Goal: Communication & Community: Answer question/provide support

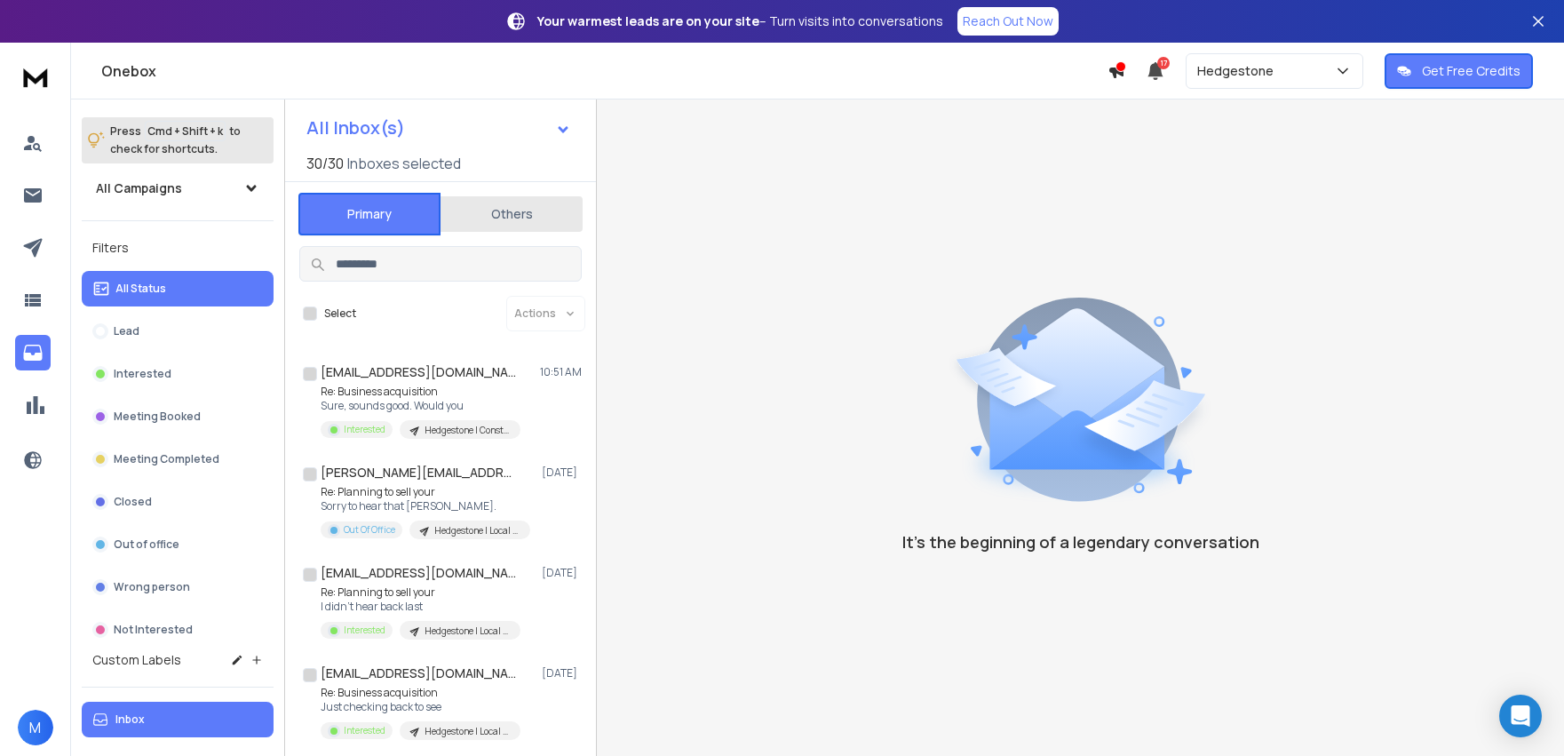
scroll to position [4, 0]
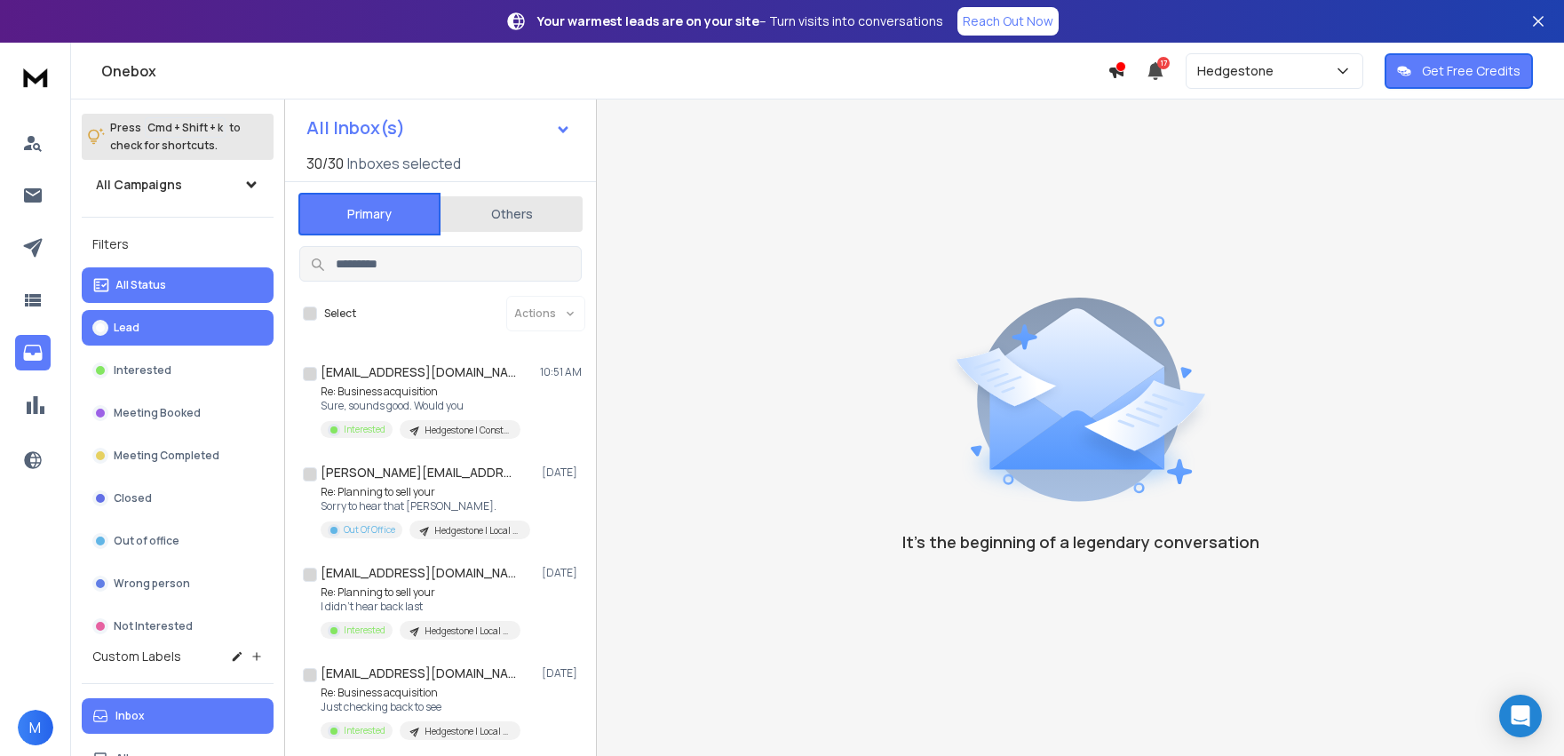
click at [152, 319] on button "Lead" at bounding box center [178, 328] width 192 height 36
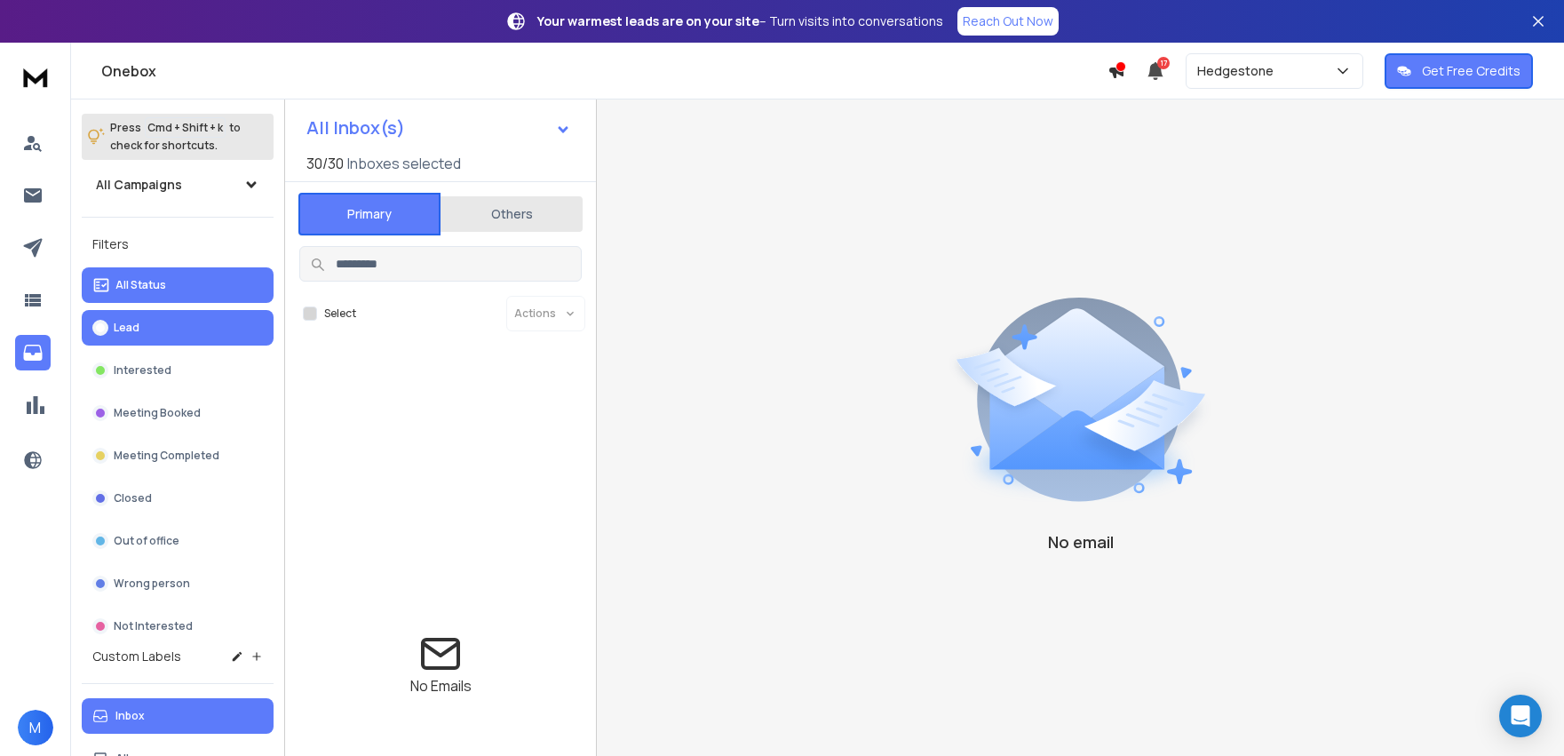
click at [153, 279] on p "All Status" at bounding box center [140, 285] width 51 height 14
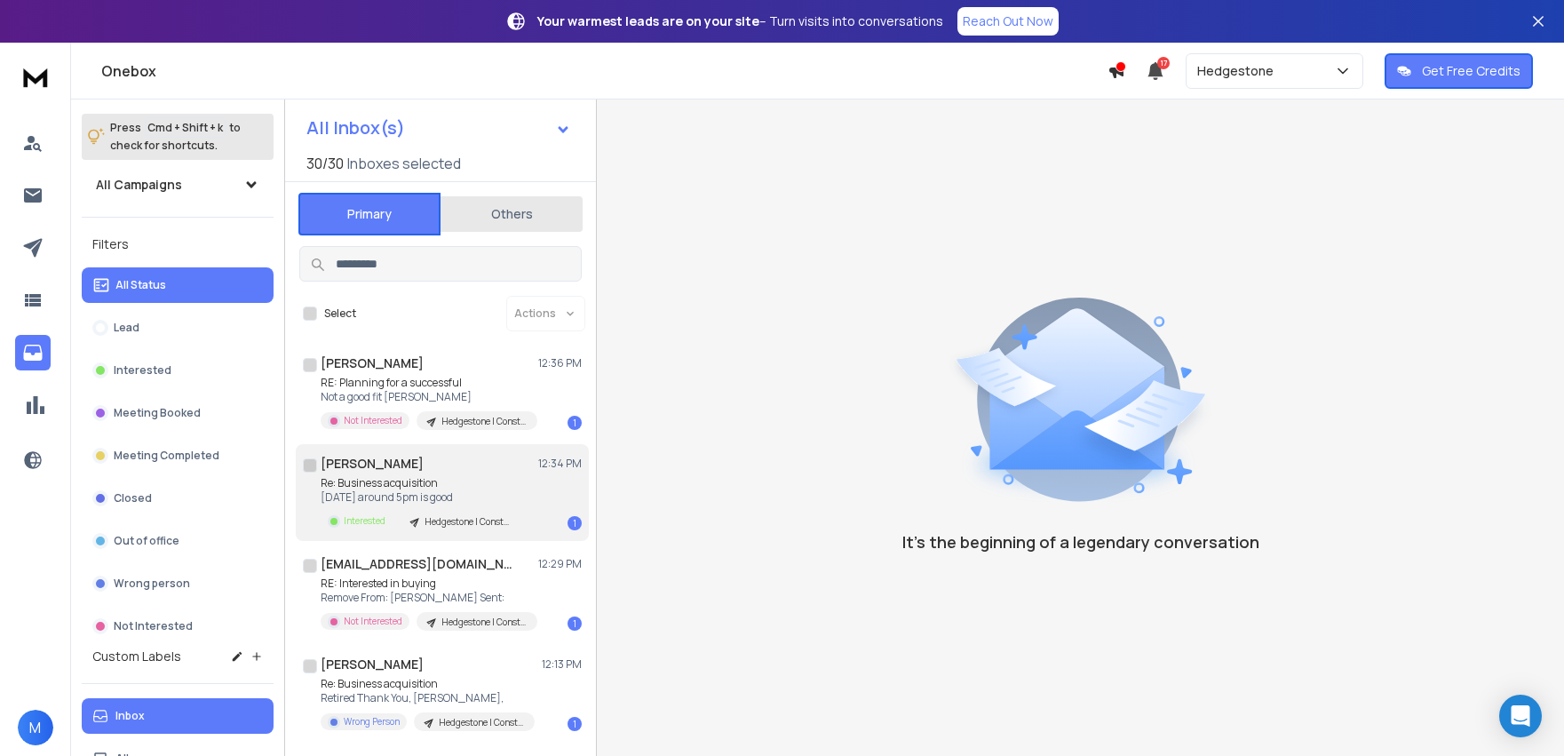
scroll to position [663, 0]
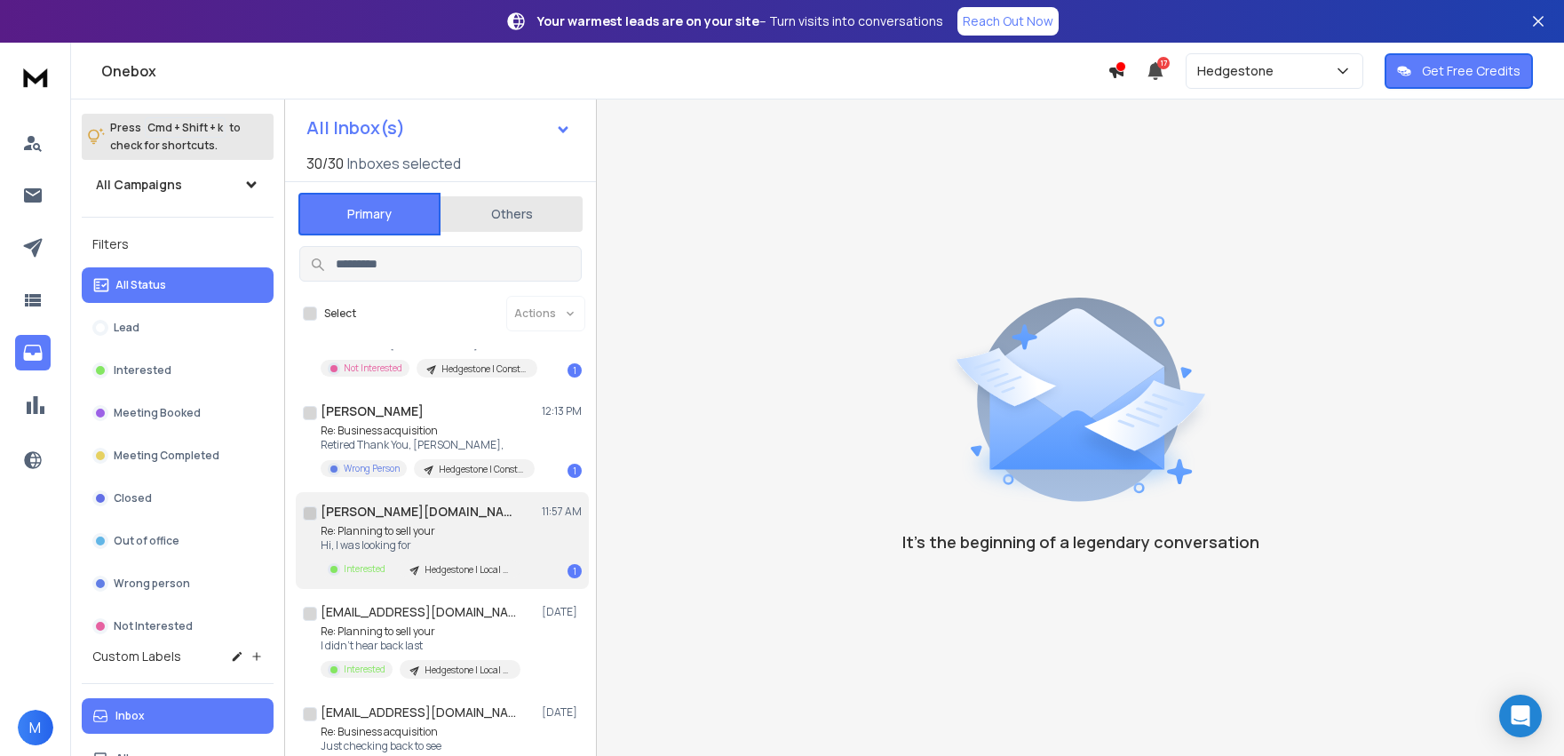
click at [500, 523] on div "[PERSON_NAME][DOMAIN_NAME] 11:57 AM Re: Planning to sell your Hi, I was looking…" at bounding box center [451, 540] width 261 height 75
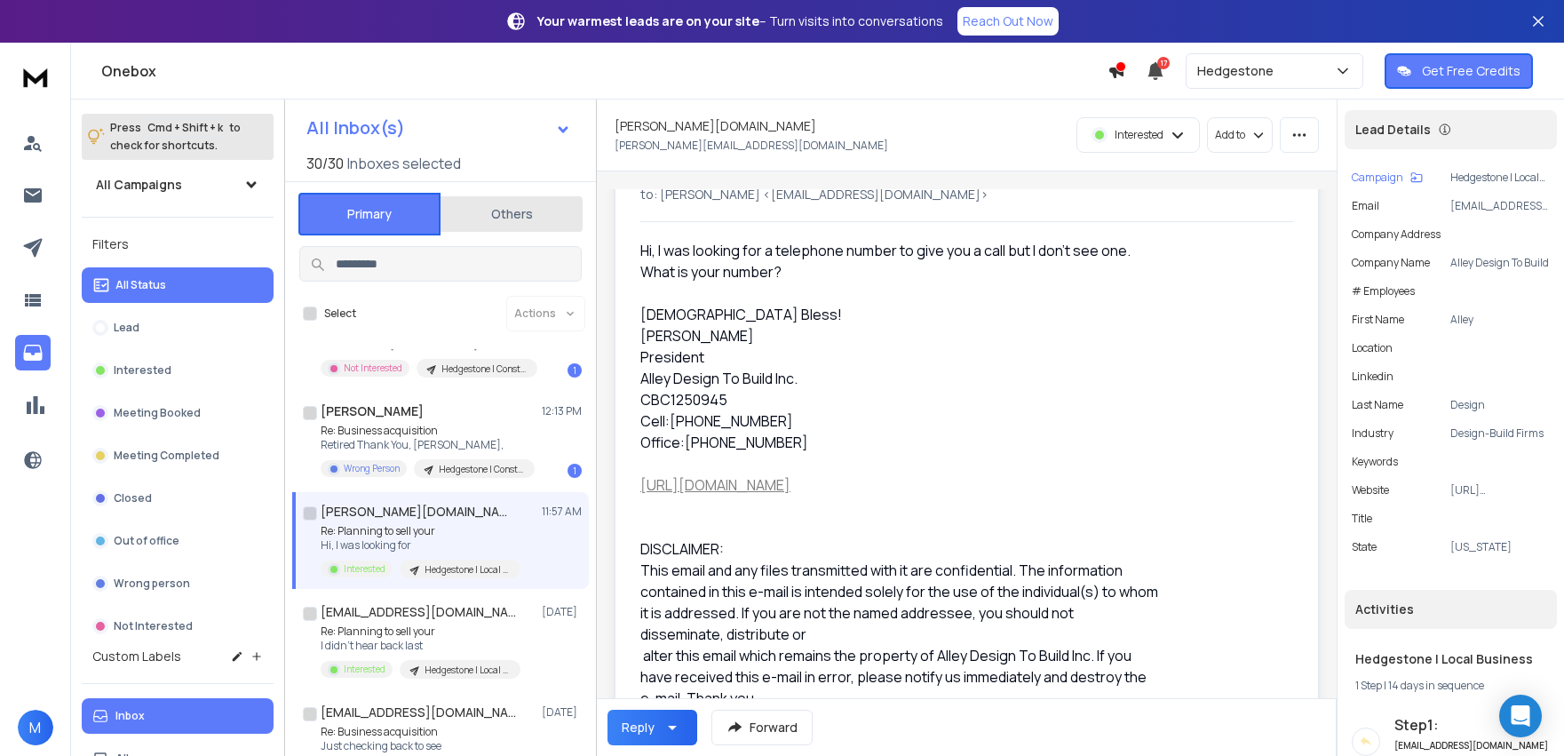
scroll to position [0, 0]
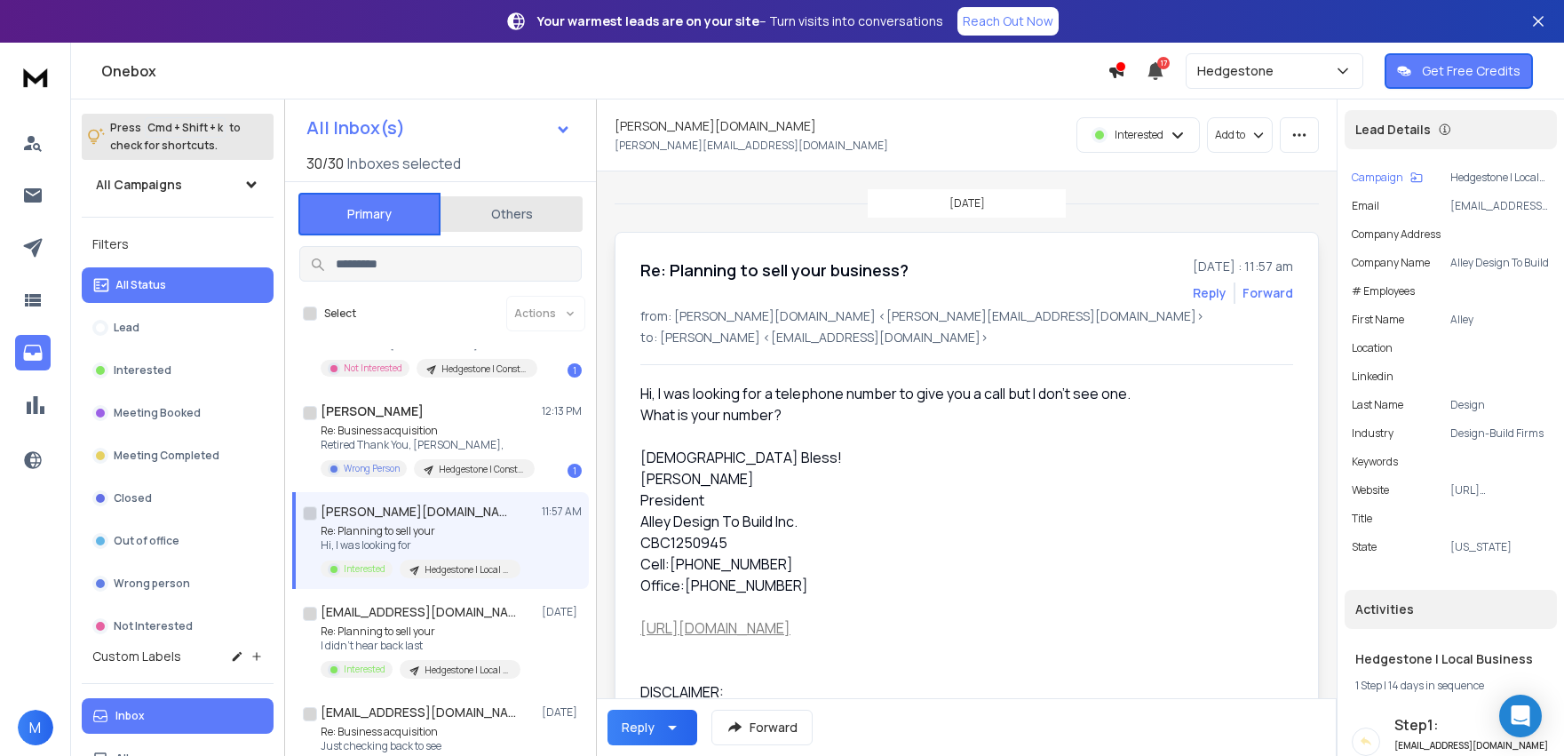
click at [637, 721] on div "Reply" at bounding box center [638, 728] width 33 height 18
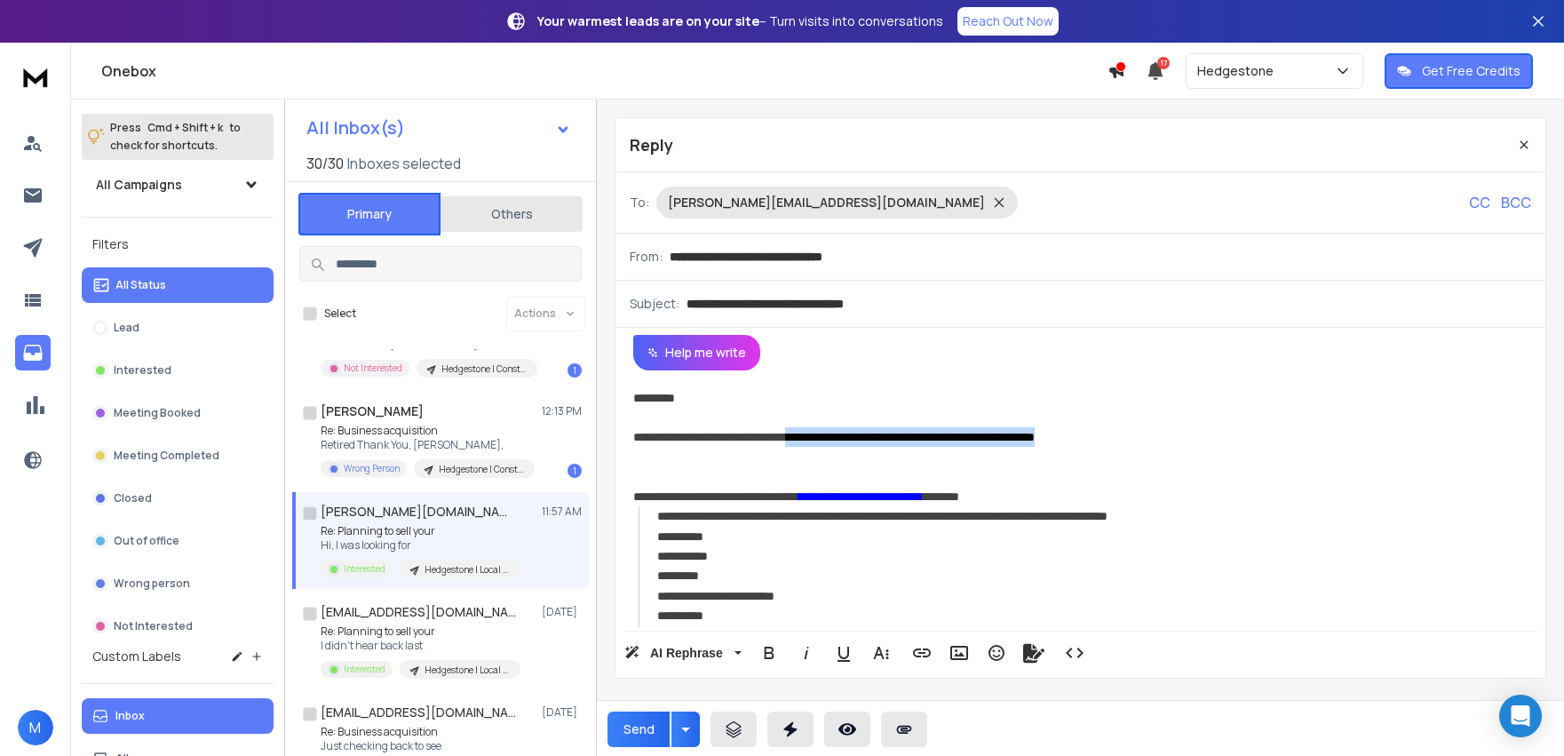
drag, startPoint x: 1185, startPoint y: 433, endPoint x: 824, endPoint y: 441, distance: 360.7
click at [830, 438] on div "**********" at bounding box center [1071, 437] width 876 height 20
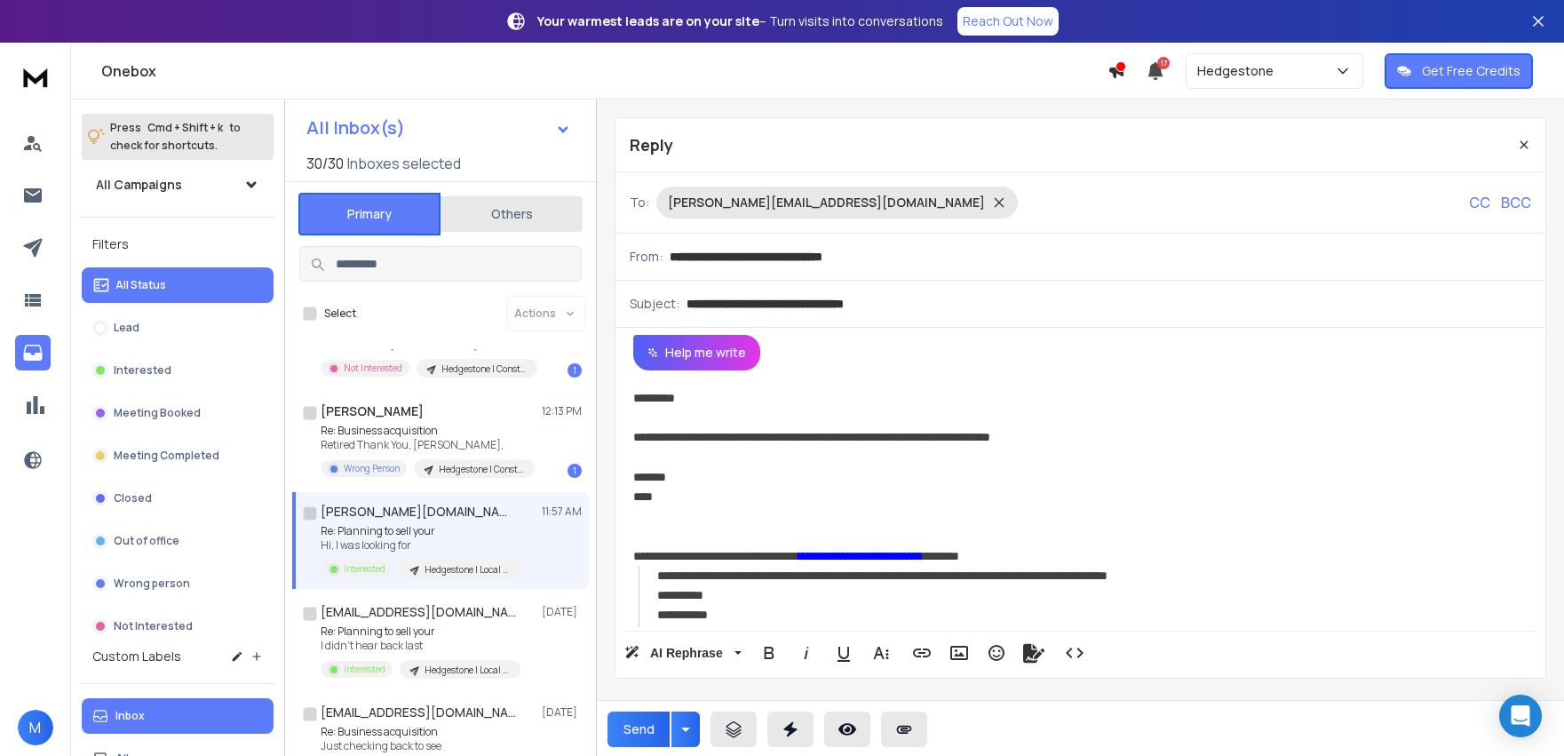
click at [633, 725] on button "Send" at bounding box center [639, 729] width 62 height 36
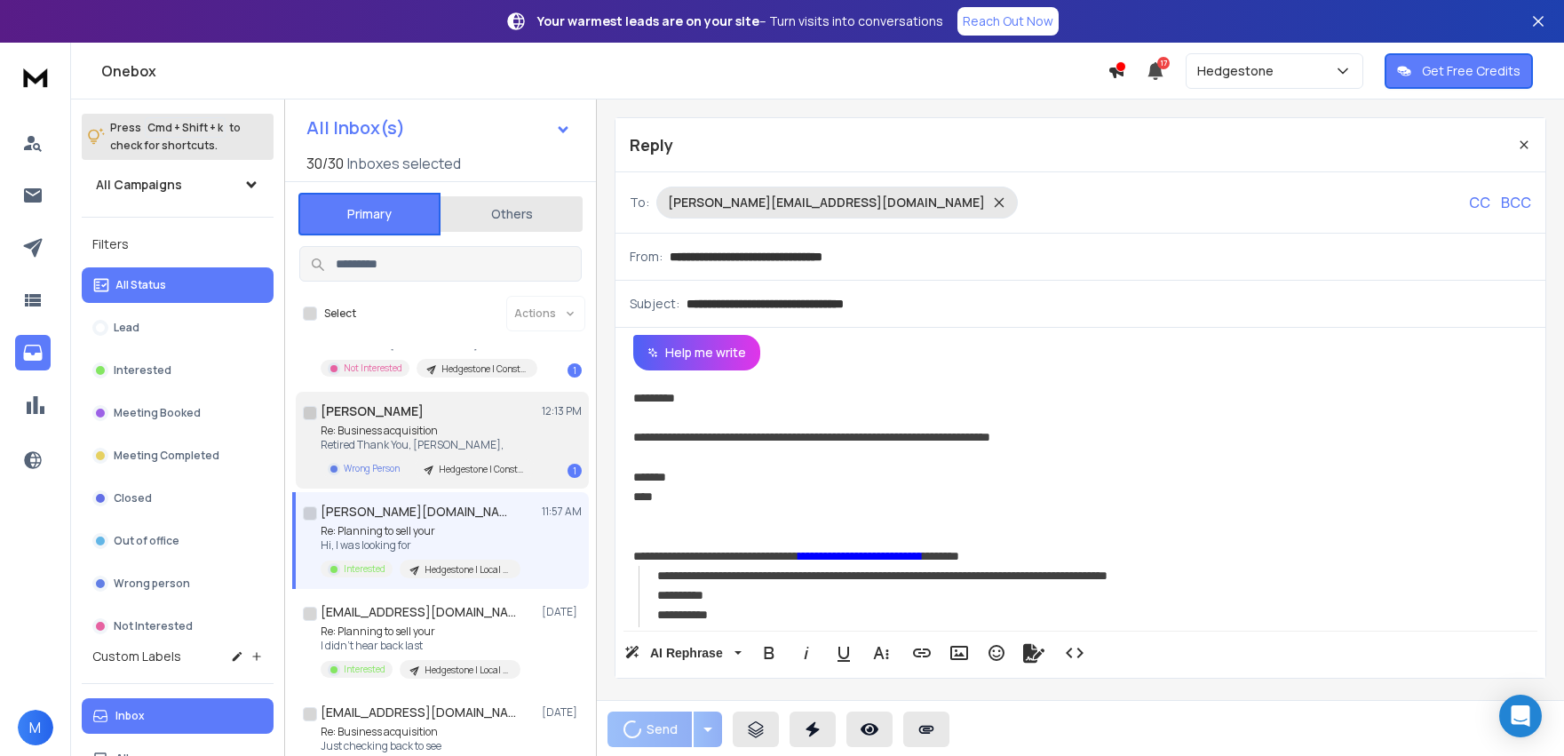
click at [446, 421] on div "[PERSON_NAME] 12:13 PM Re: Business acquisition Retired Thank You, [PERSON_NAME…" at bounding box center [451, 439] width 261 height 75
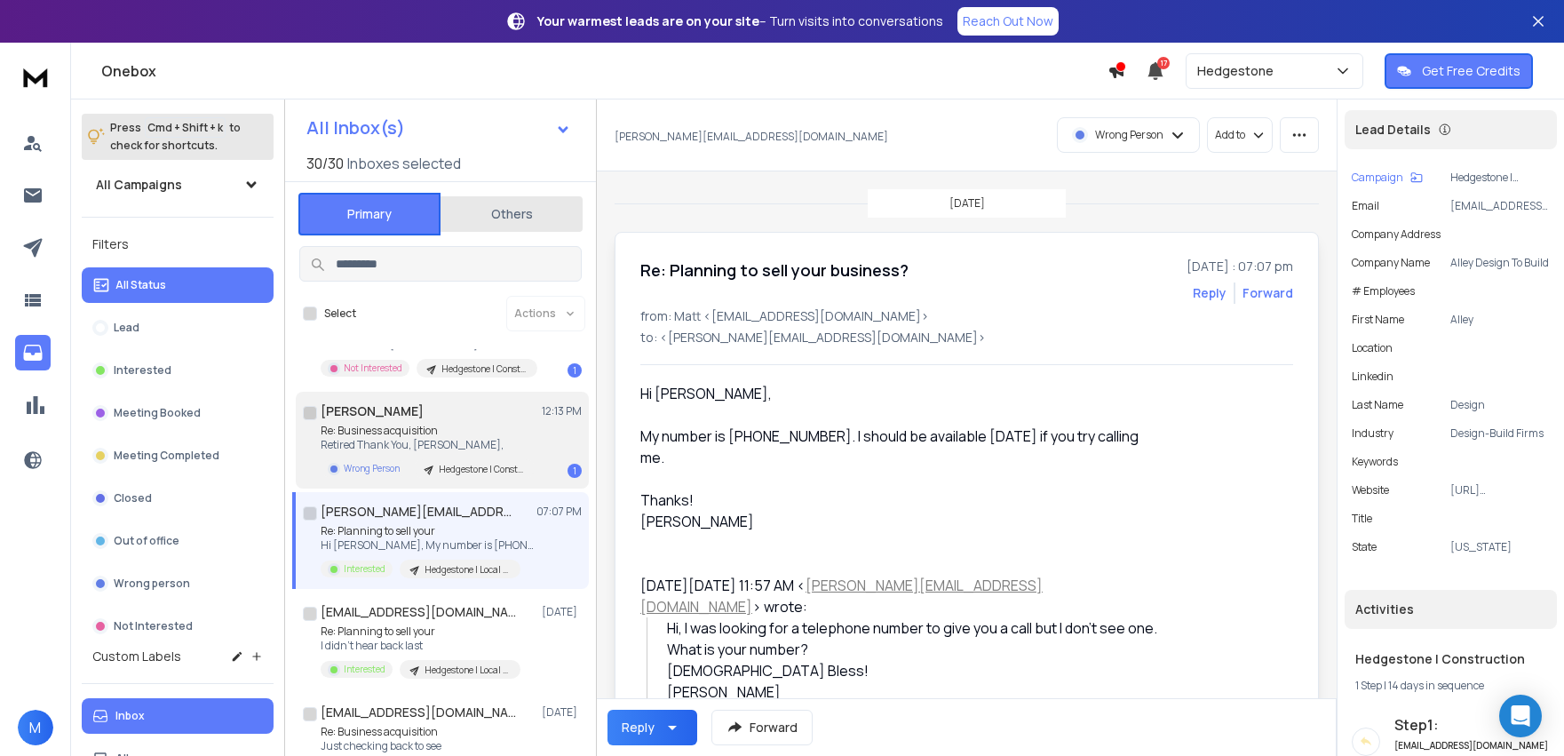
click at [474, 429] on p "Re: Business acquisition" at bounding box center [427, 431] width 213 height 14
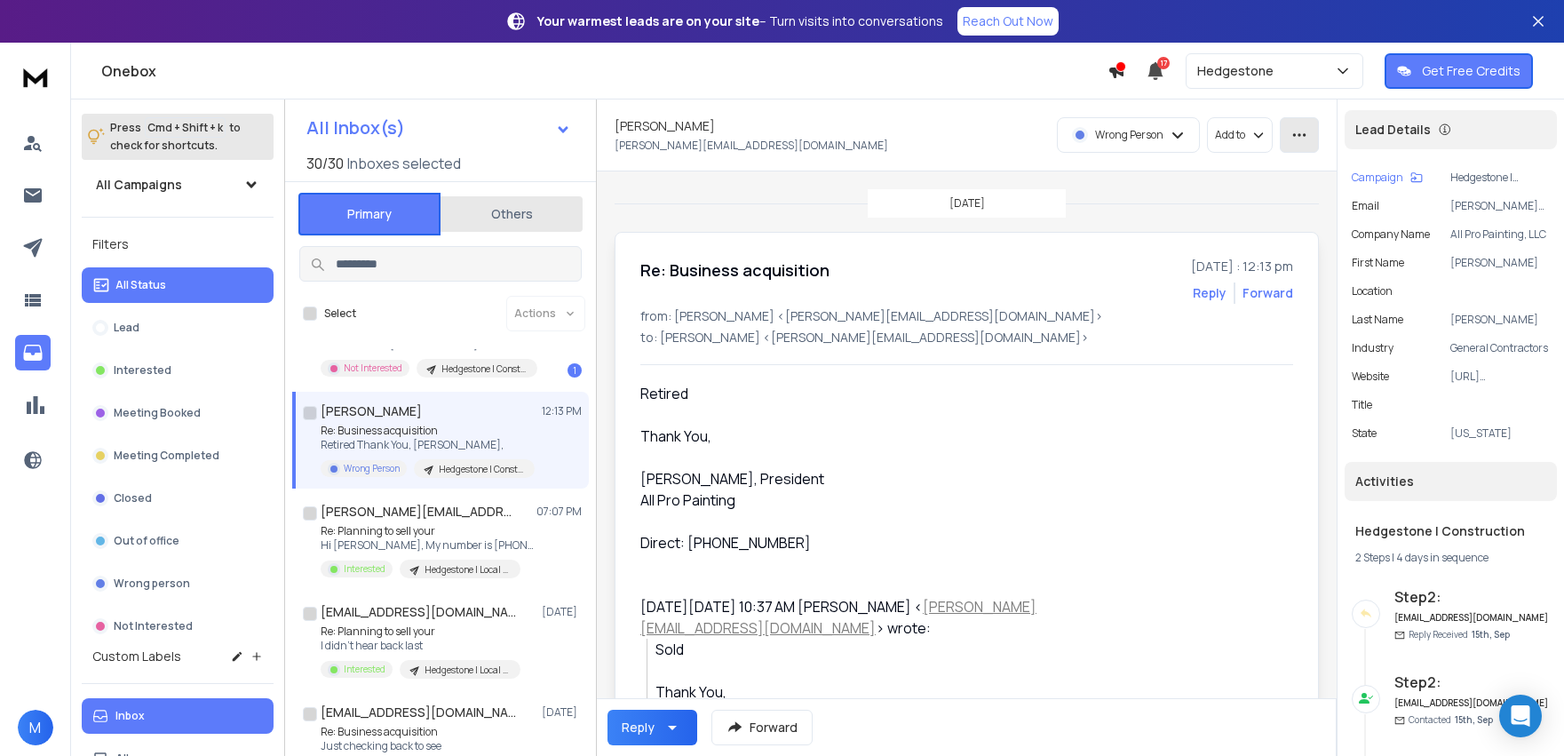
click at [1303, 133] on icon "button" at bounding box center [1299, 135] width 16 height 16
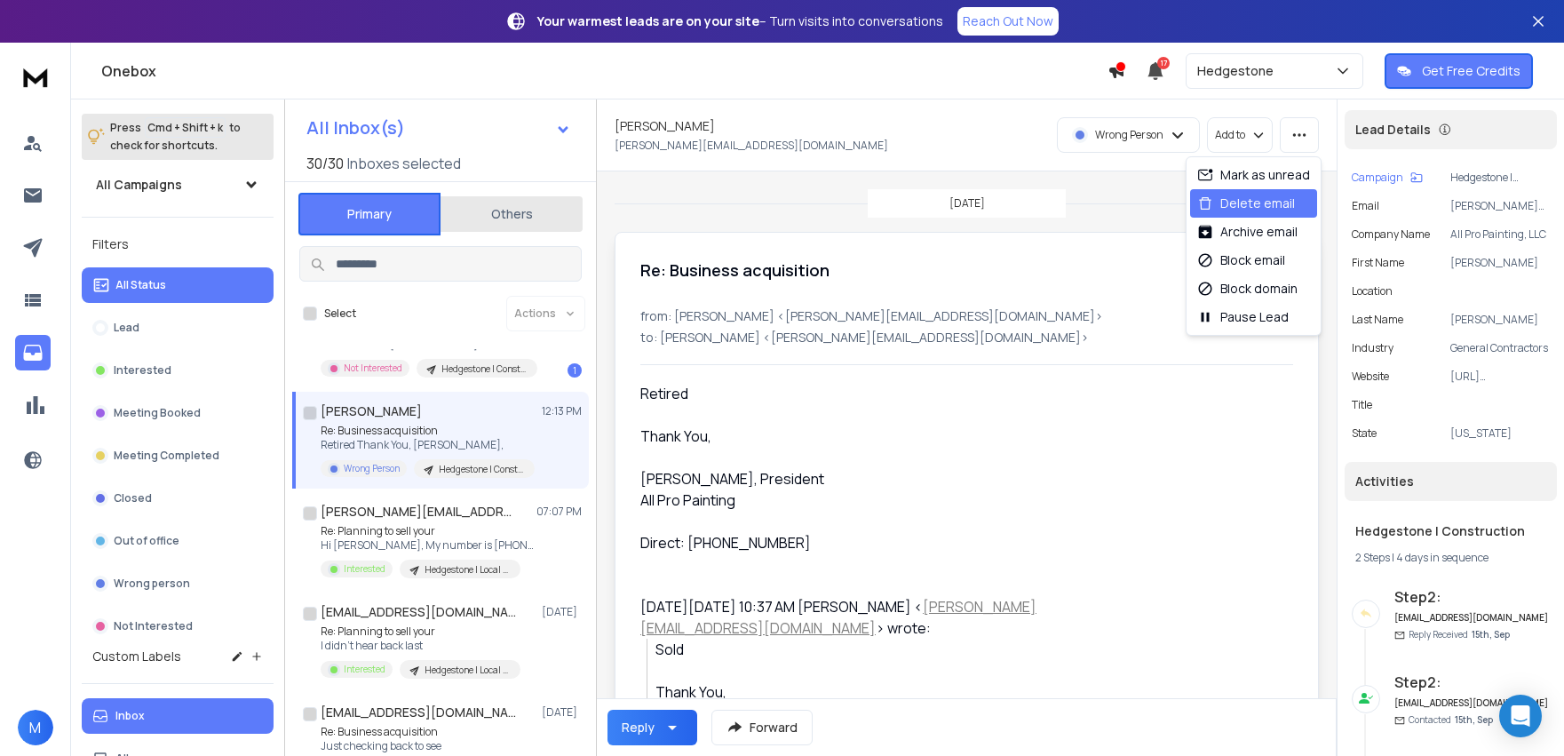
click at [1236, 202] on div "Delete email" at bounding box center [1246, 204] width 98 height 18
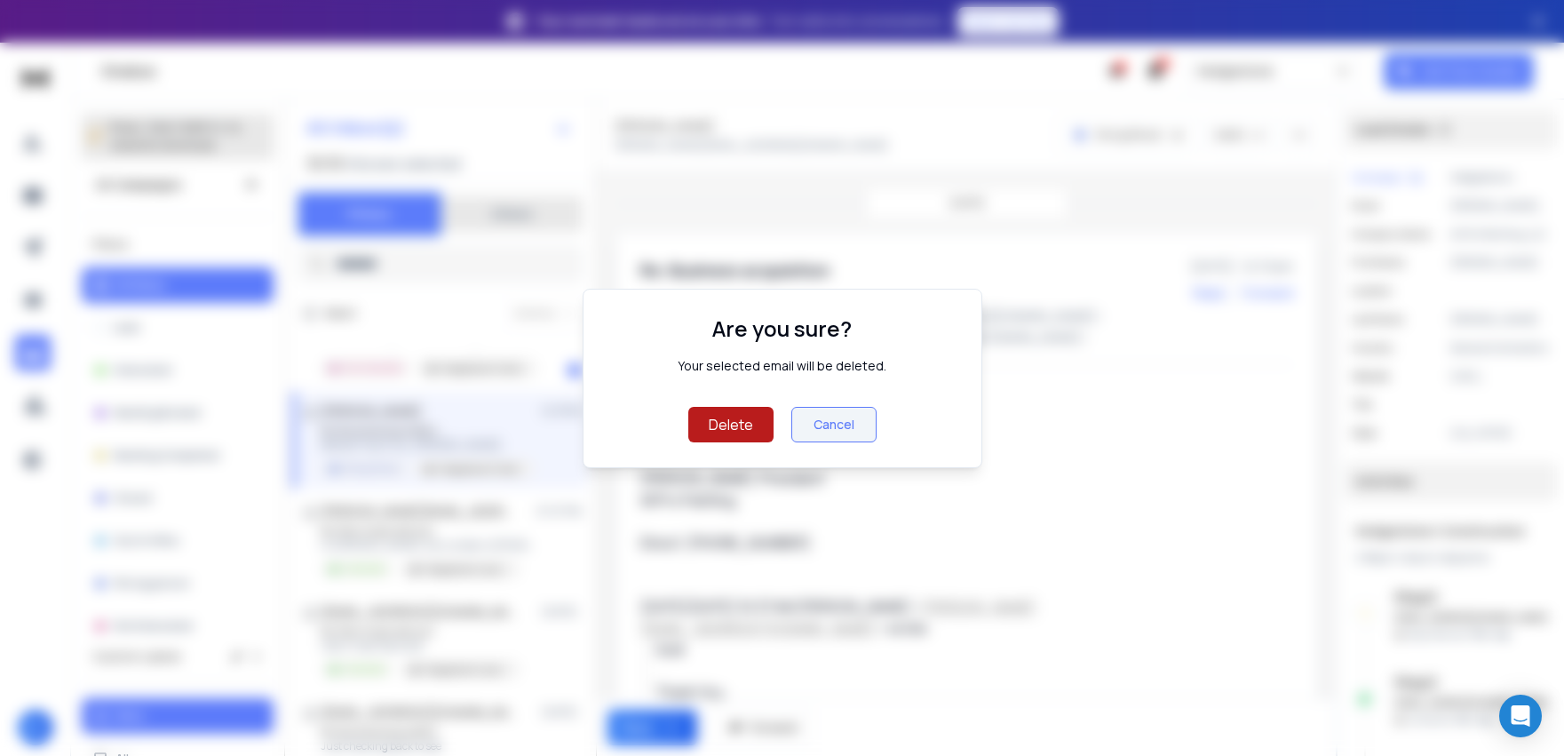
click at [708, 436] on button "Delete" at bounding box center [730, 425] width 85 height 36
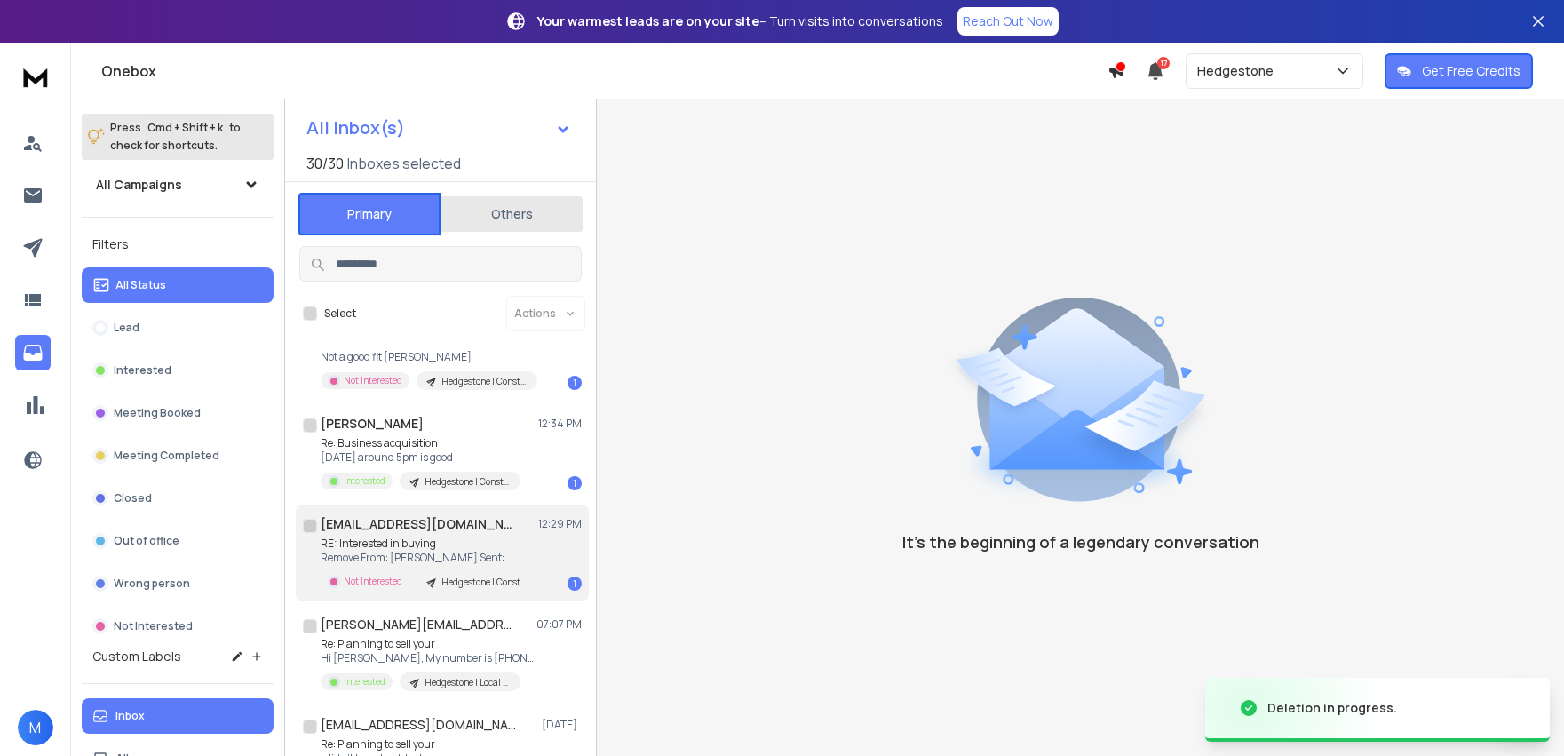
scroll to position [447, 0]
click at [438, 533] on h1 "[EMAIL_ADDRESS][DOMAIN_NAME]" at bounding box center [418, 528] width 195 height 18
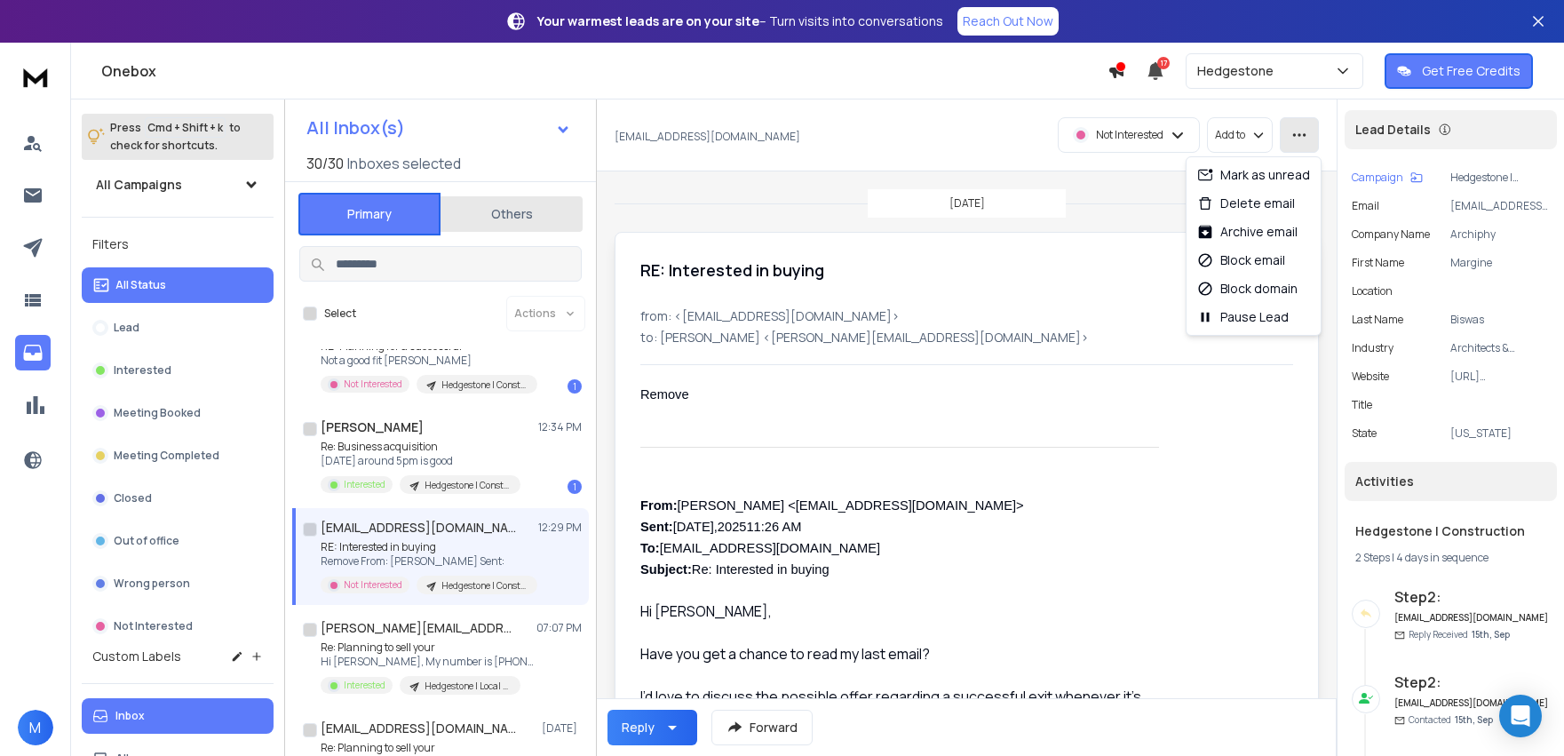
click at [1299, 129] on icon "button" at bounding box center [1299, 135] width 16 height 16
click at [1254, 207] on div "Delete email" at bounding box center [1246, 204] width 98 height 18
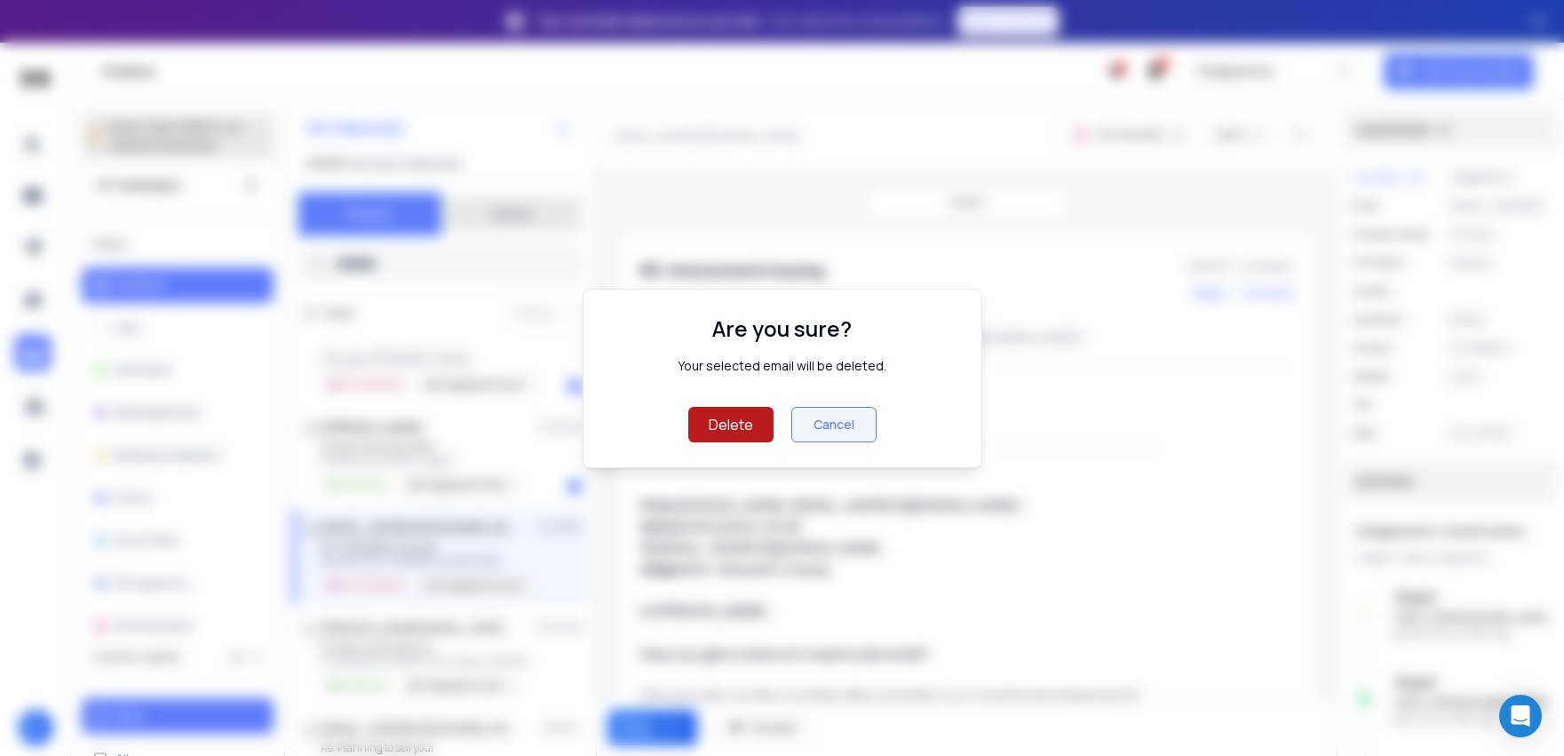
click at [747, 417] on button "Delete" at bounding box center [730, 425] width 85 height 36
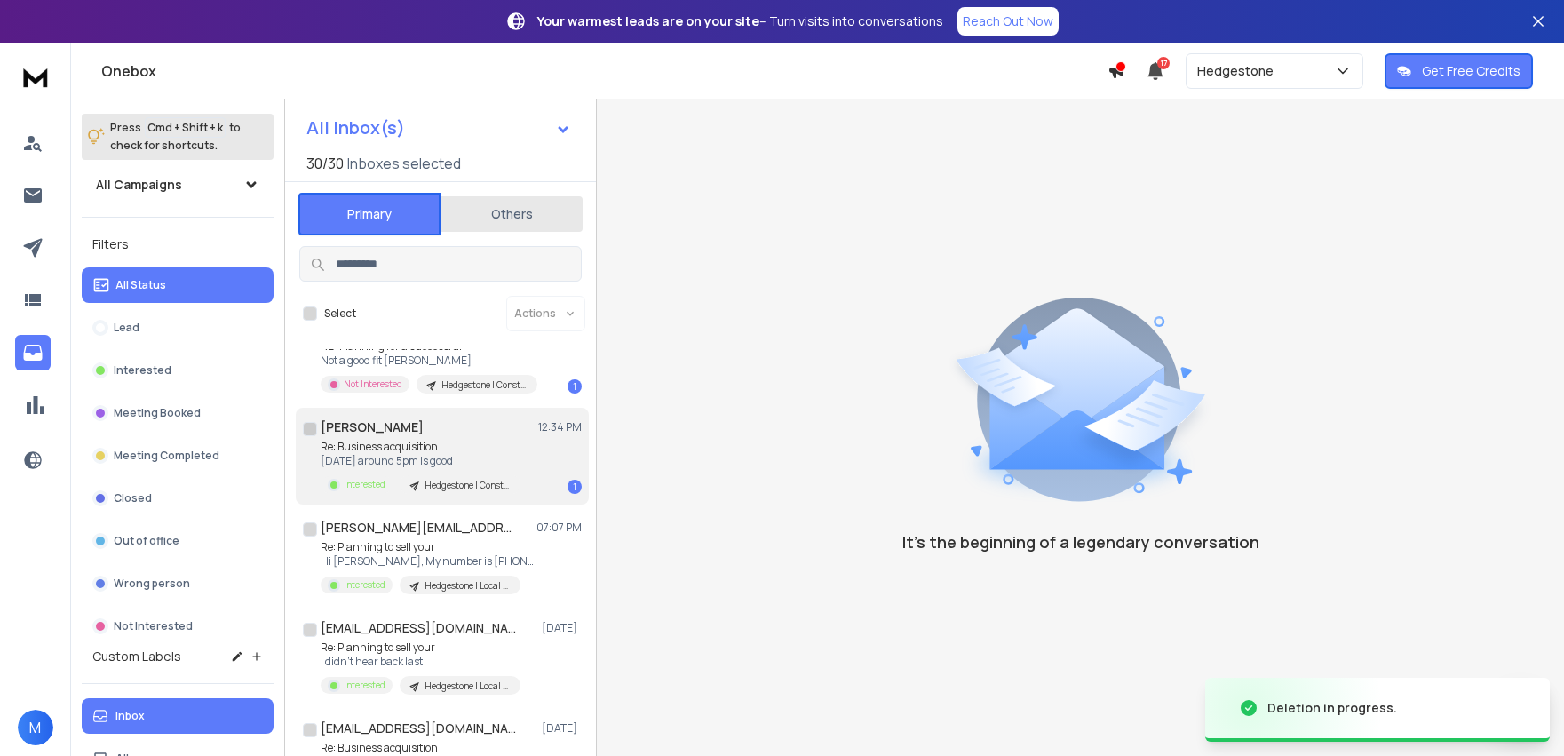
click at [504, 446] on p "Re: Business acquisition" at bounding box center [421, 447] width 200 height 14
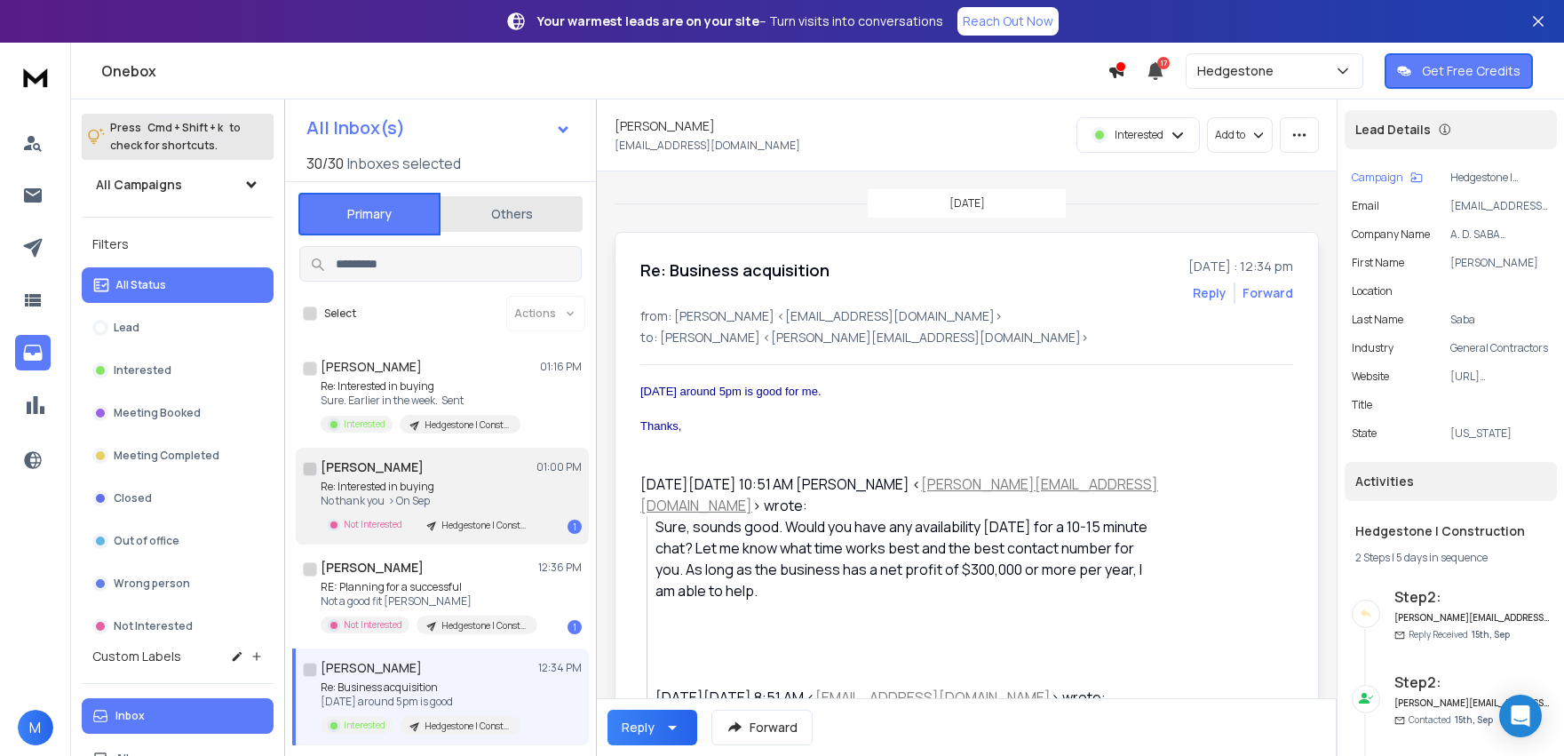
scroll to position [240, 0]
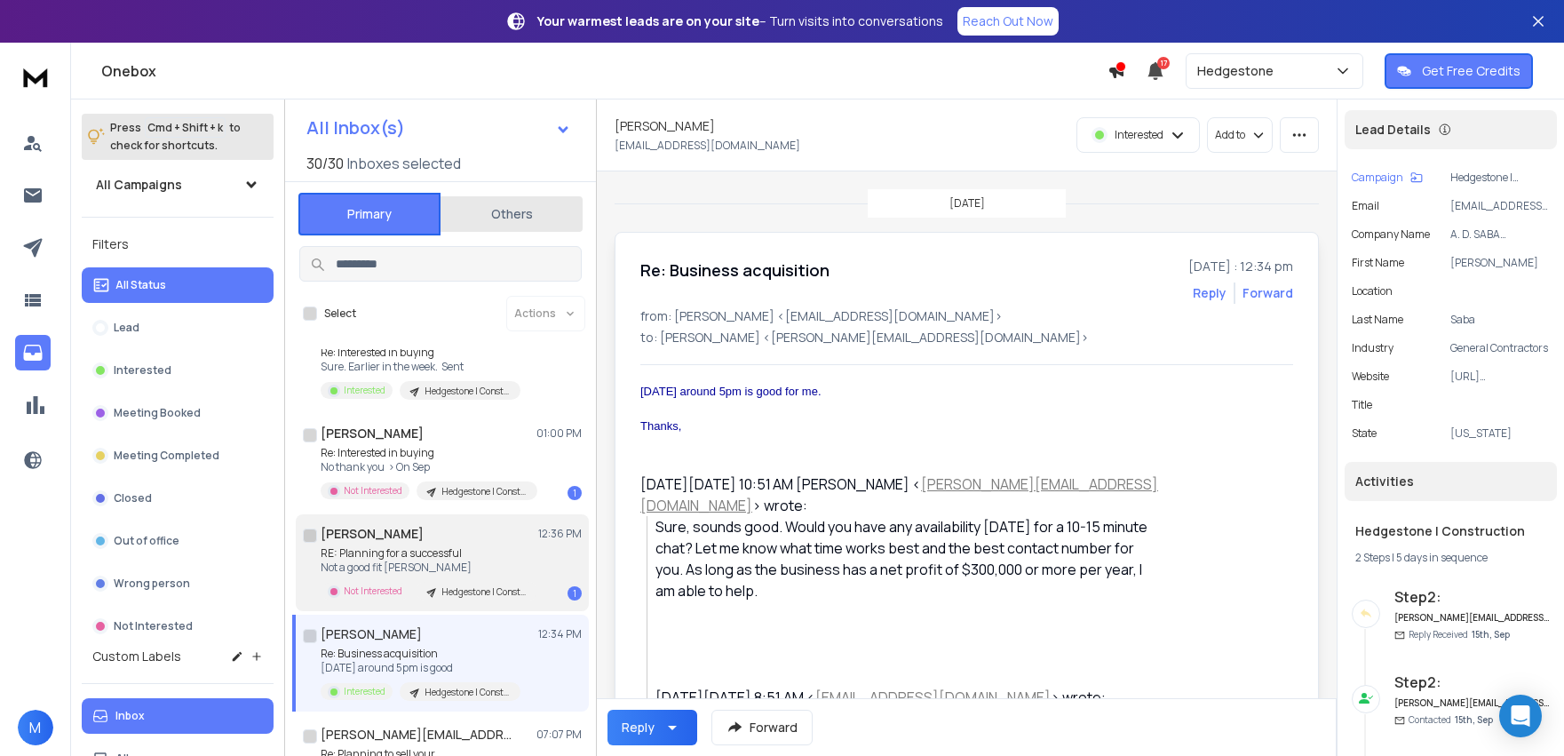
click at [466, 546] on p "RE: Planning for a successful" at bounding box center [427, 553] width 213 height 14
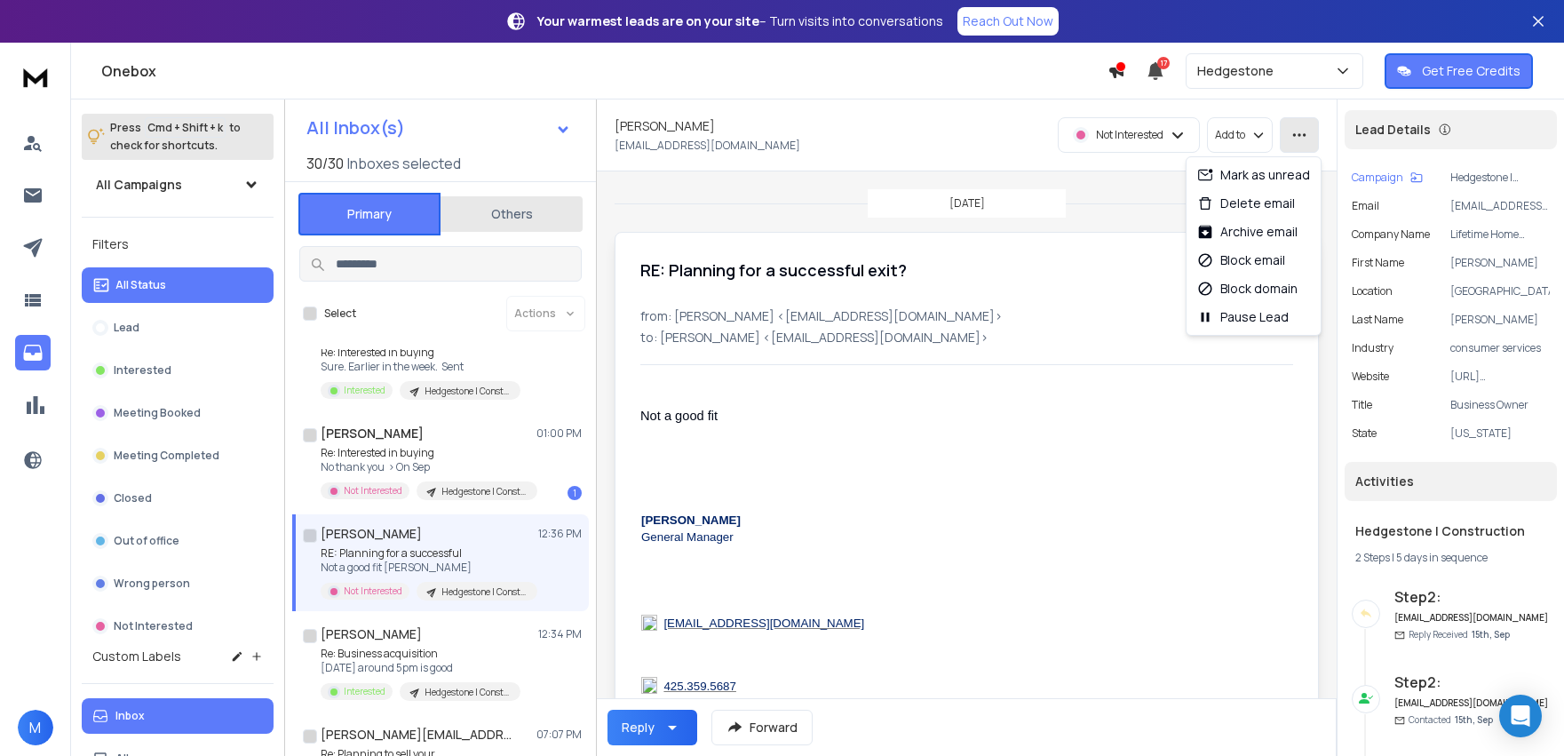
click at [1302, 129] on icon "button" at bounding box center [1299, 135] width 16 height 16
click at [1255, 201] on div "Delete email" at bounding box center [1246, 204] width 98 height 18
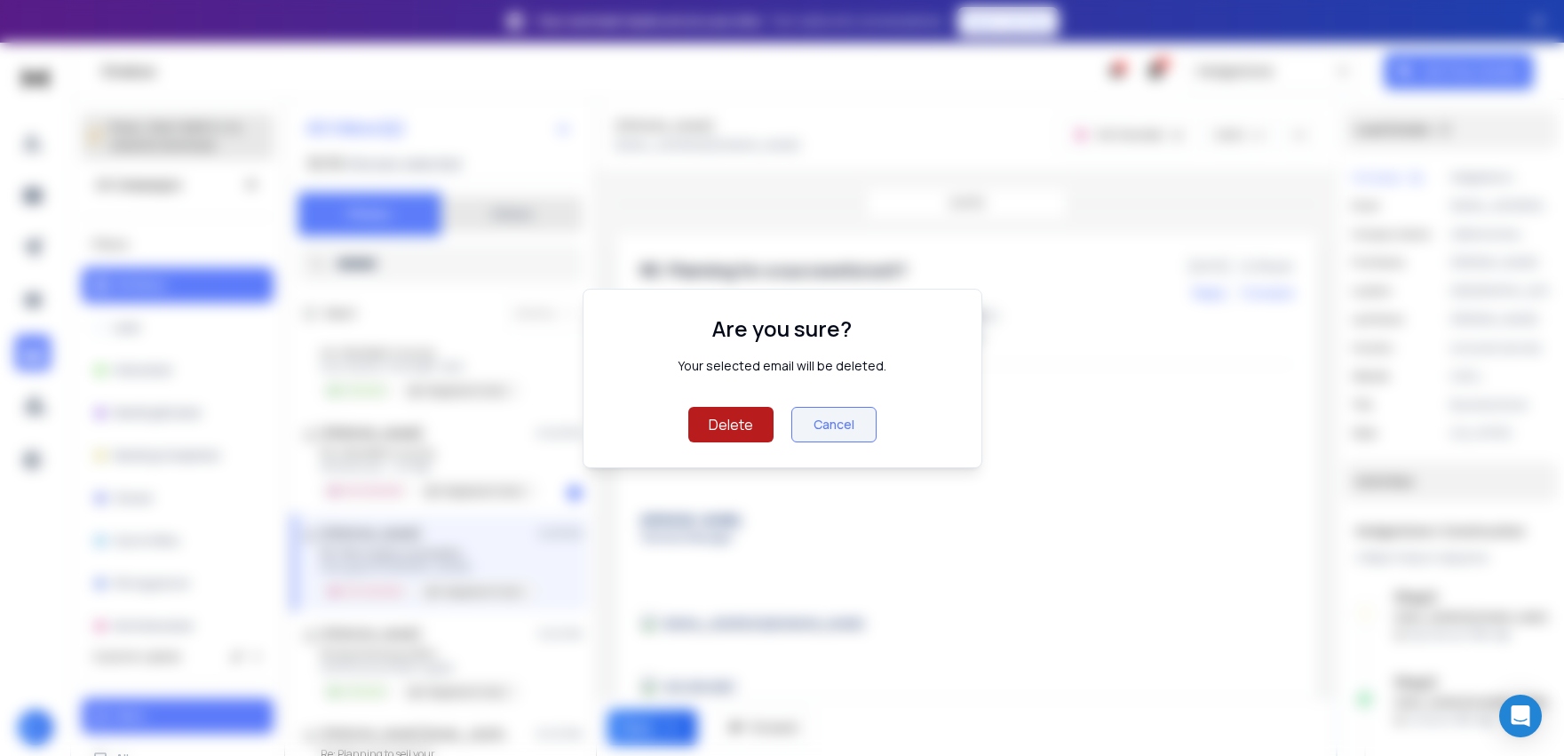
click at [755, 412] on button "Delete" at bounding box center [730, 425] width 85 height 36
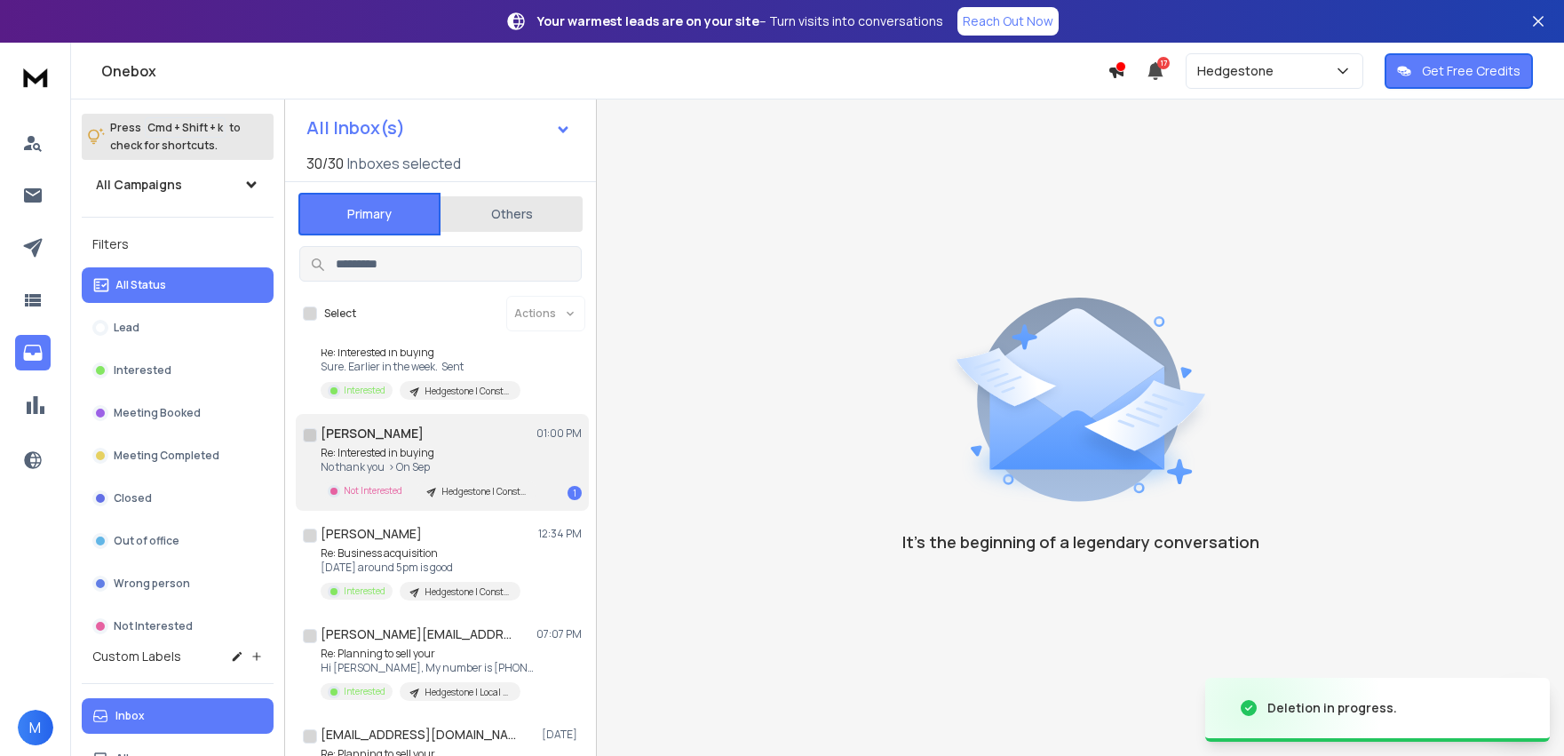
click at [443, 453] on p "Re: Interested in buying" at bounding box center [427, 453] width 213 height 14
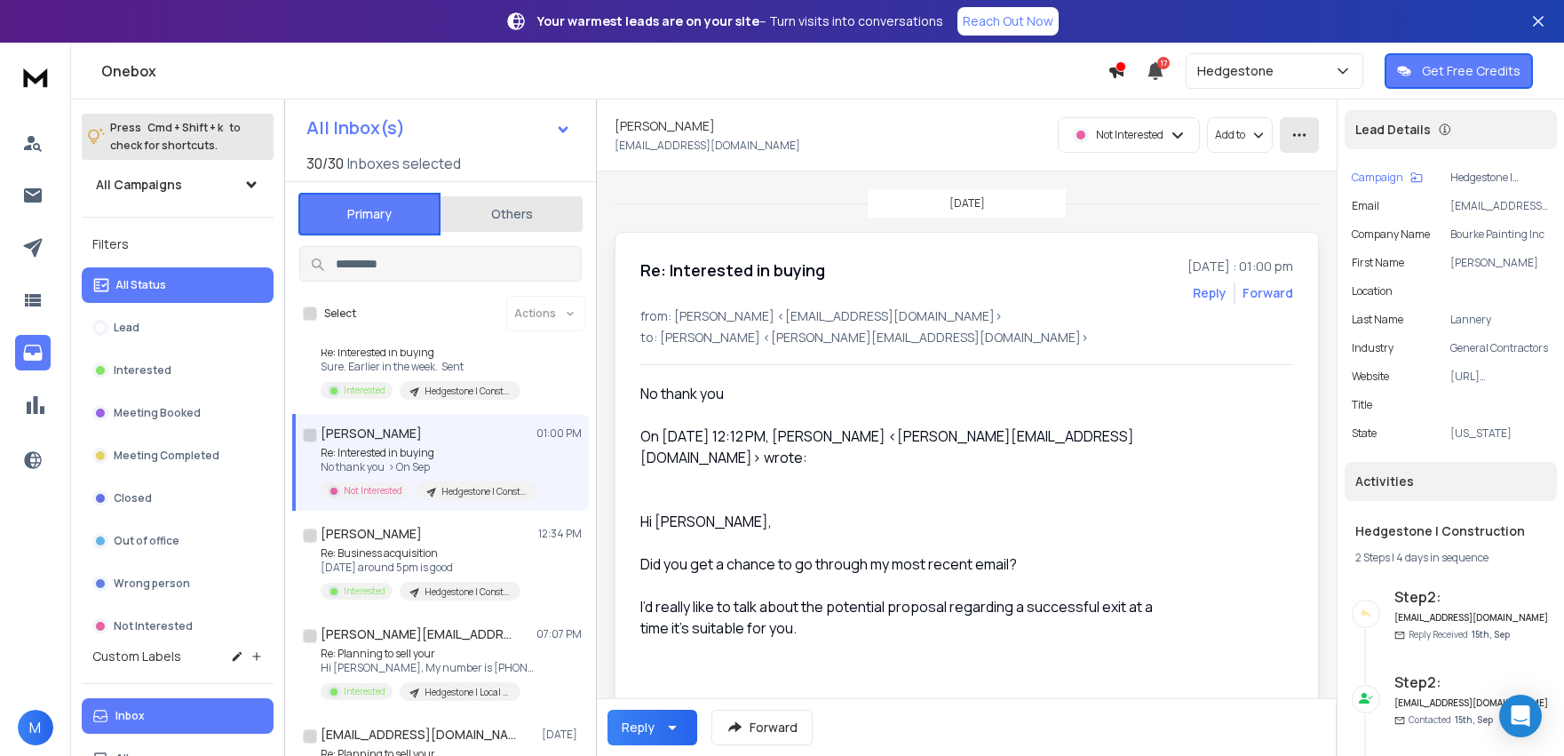
click at [1303, 136] on icon "button" at bounding box center [1299, 135] width 16 height 16
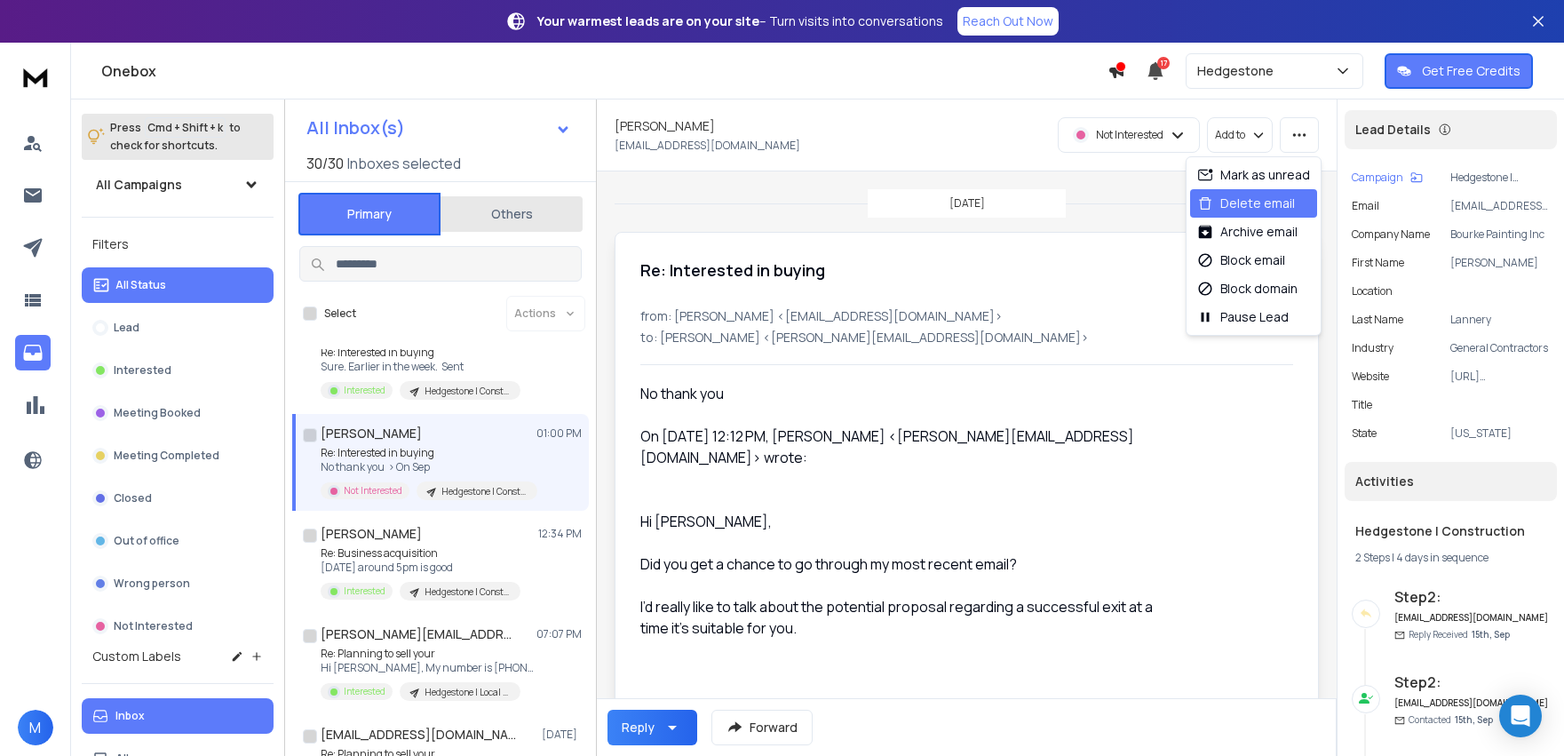
click at [1251, 202] on div "Delete email" at bounding box center [1246, 204] width 98 height 18
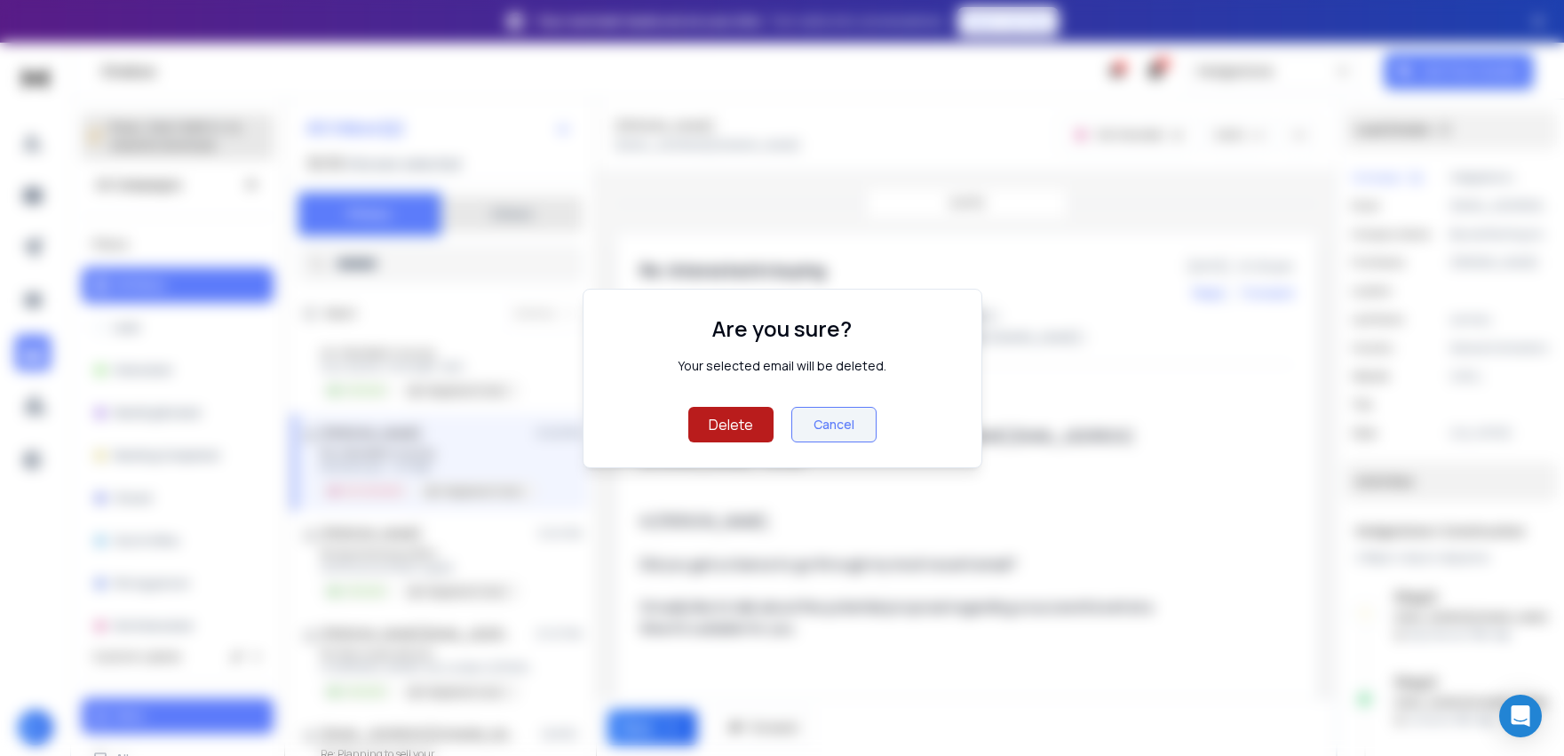
click at [744, 427] on button "Delete" at bounding box center [730, 425] width 85 height 36
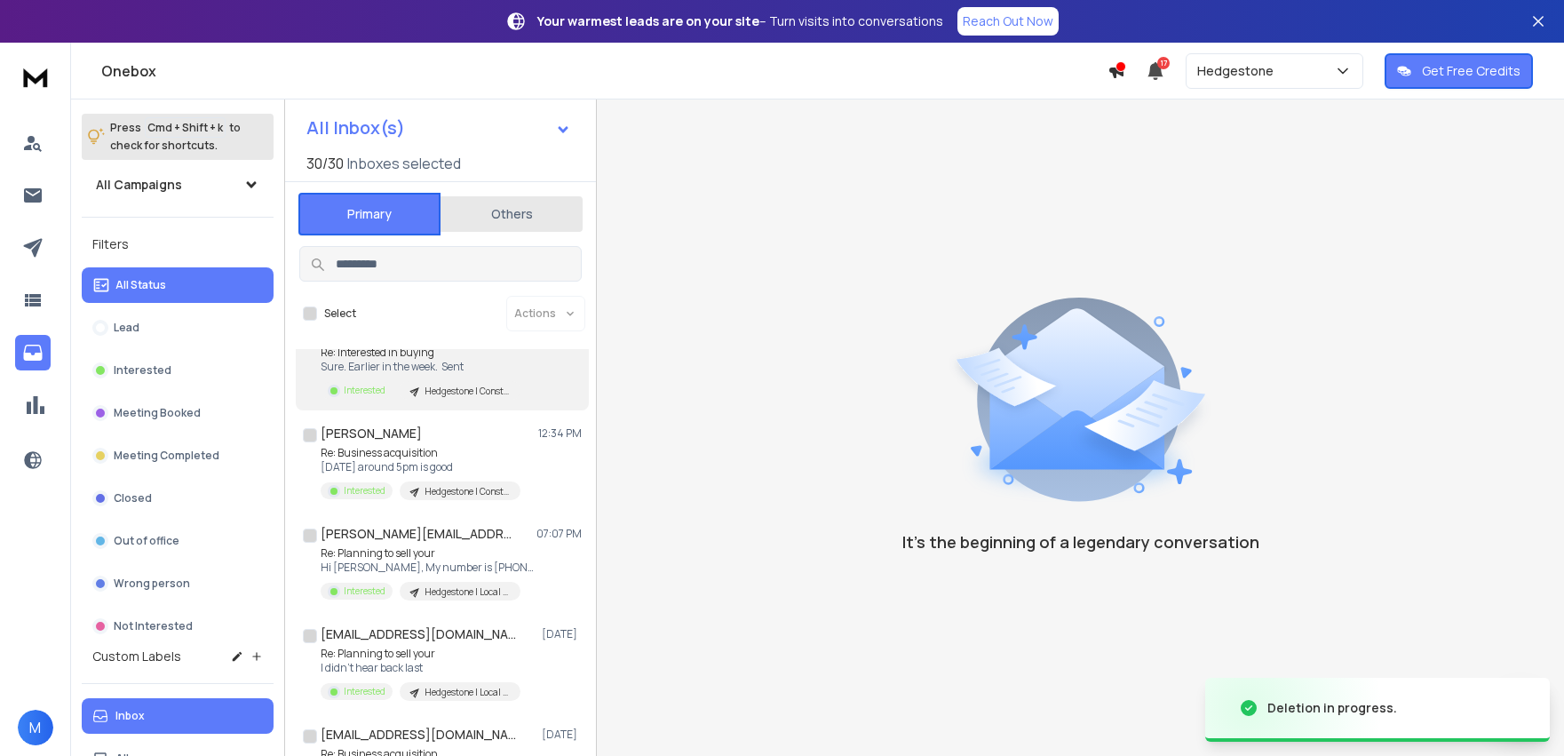
scroll to position [0, 0]
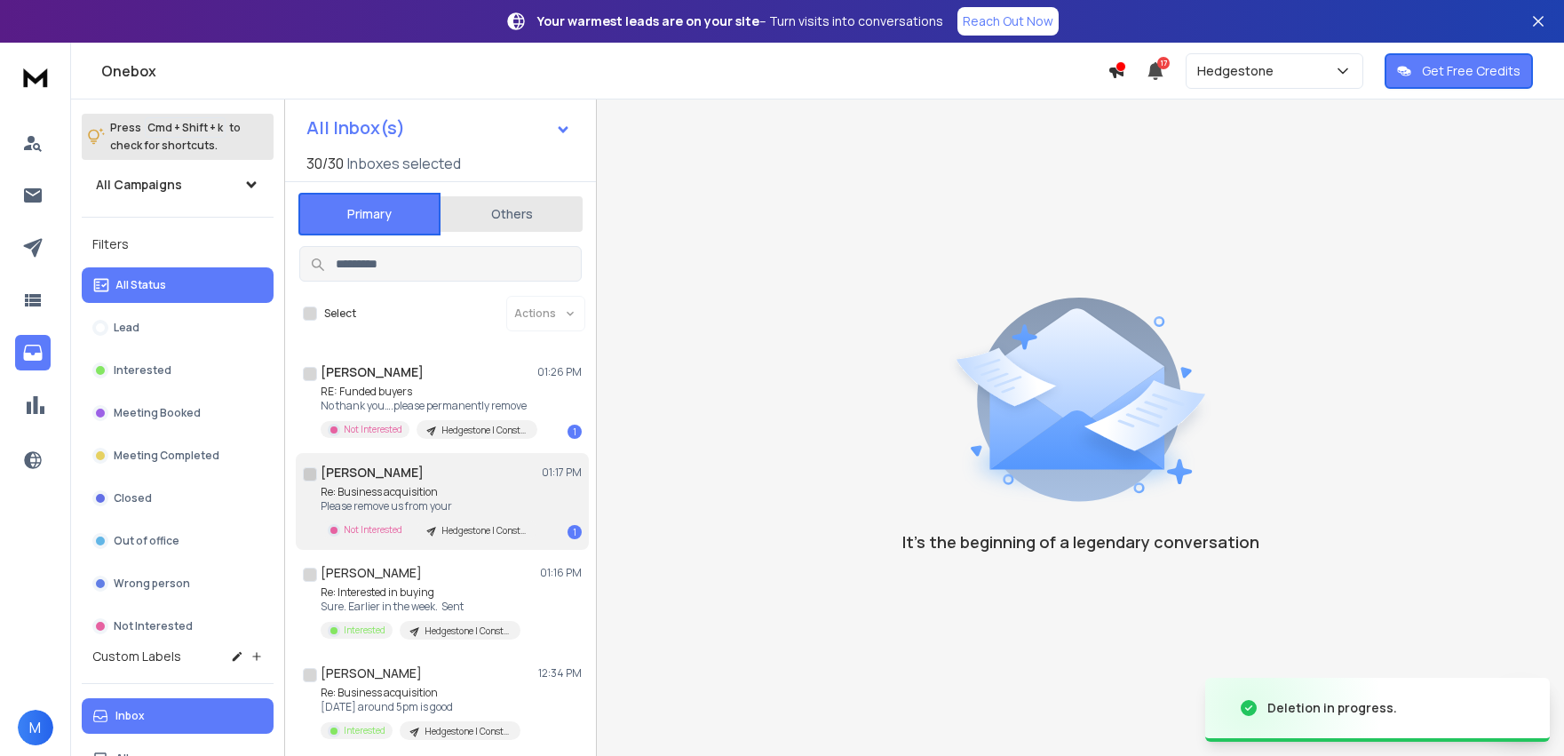
click at [486, 496] on p "Re: Business acquisition" at bounding box center [427, 492] width 213 height 14
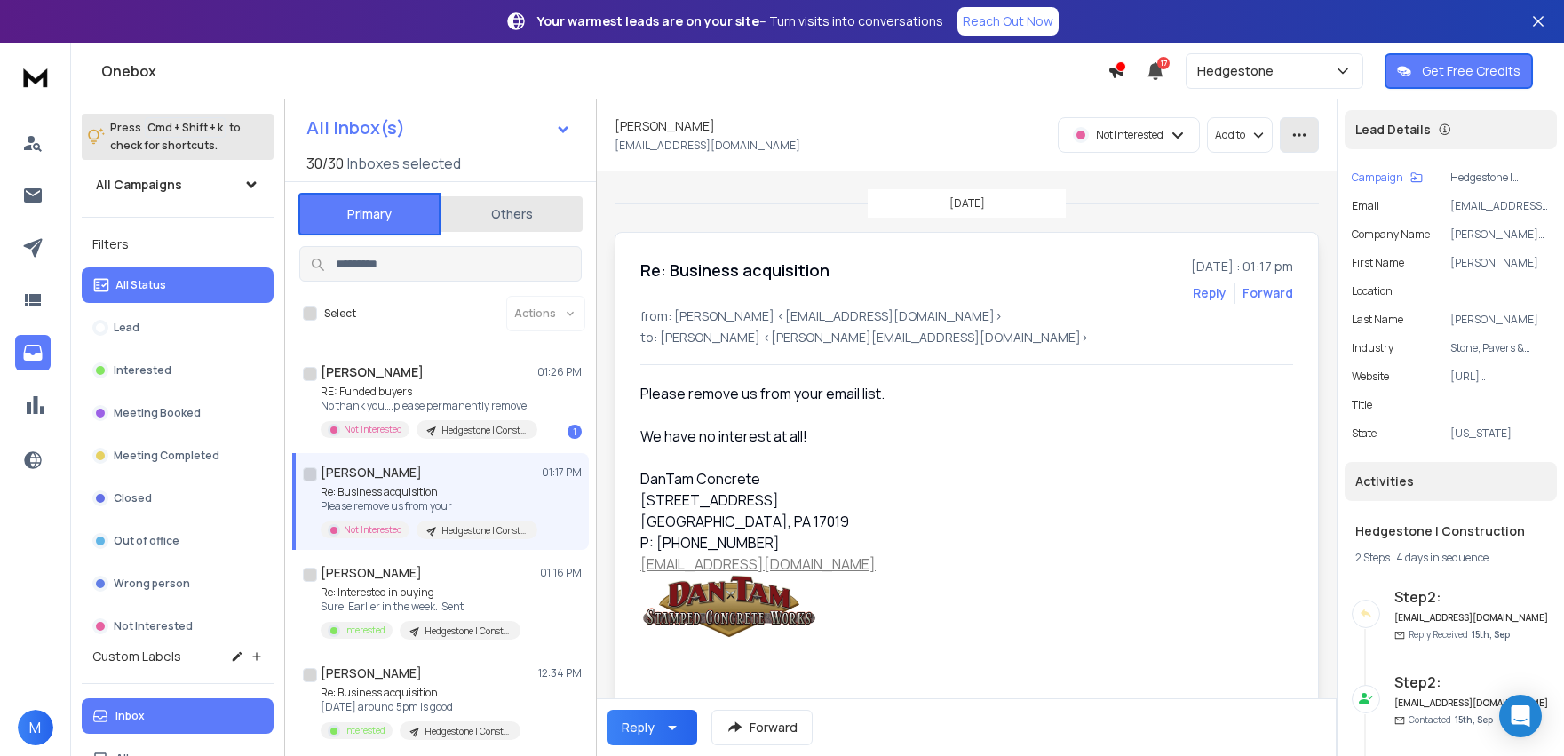
click at [1293, 129] on icon "button" at bounding box center [1299, 135] width 16 height 16
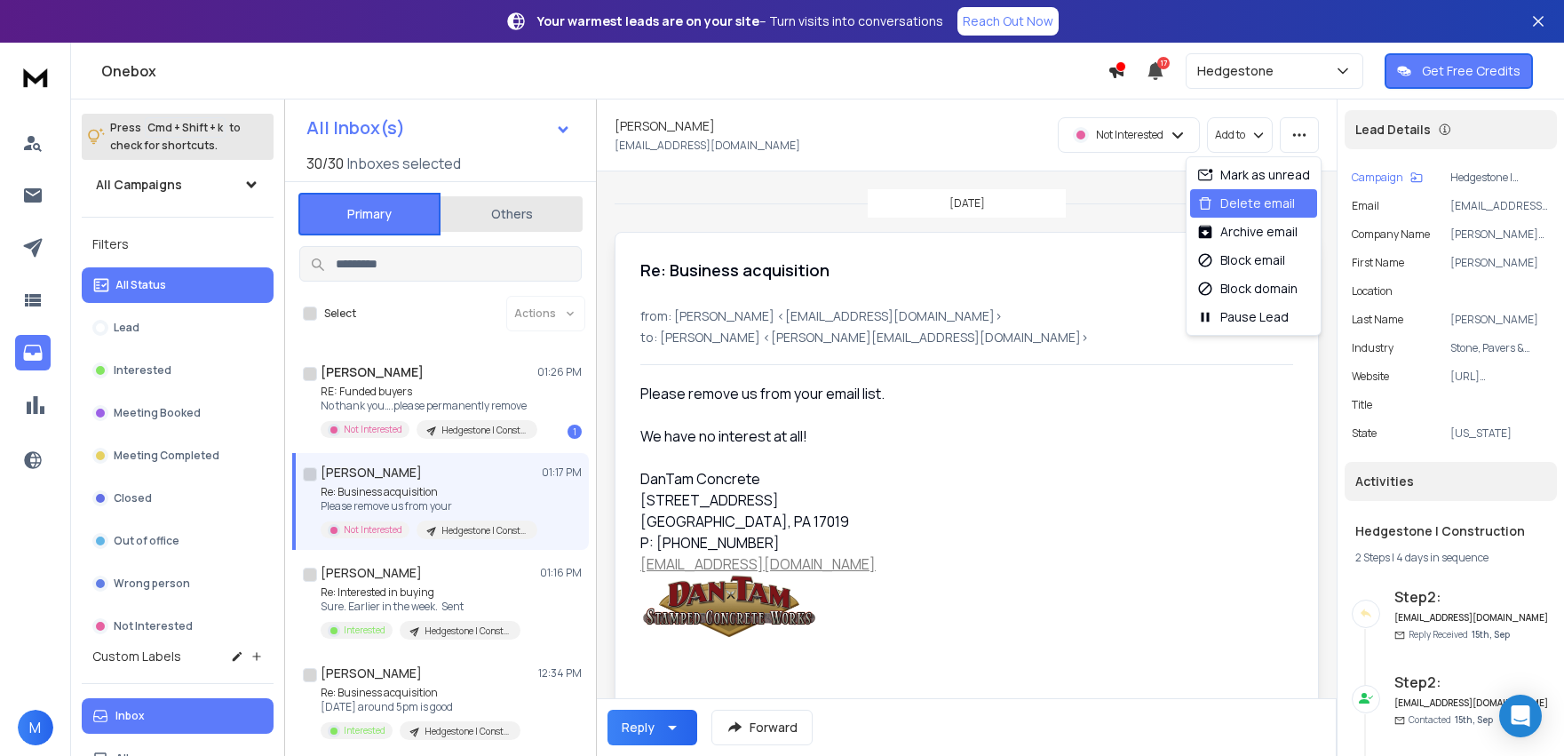
click at [1240, 196] on div "Delete email" at bounding box center [1246, 204] width 98 height 18
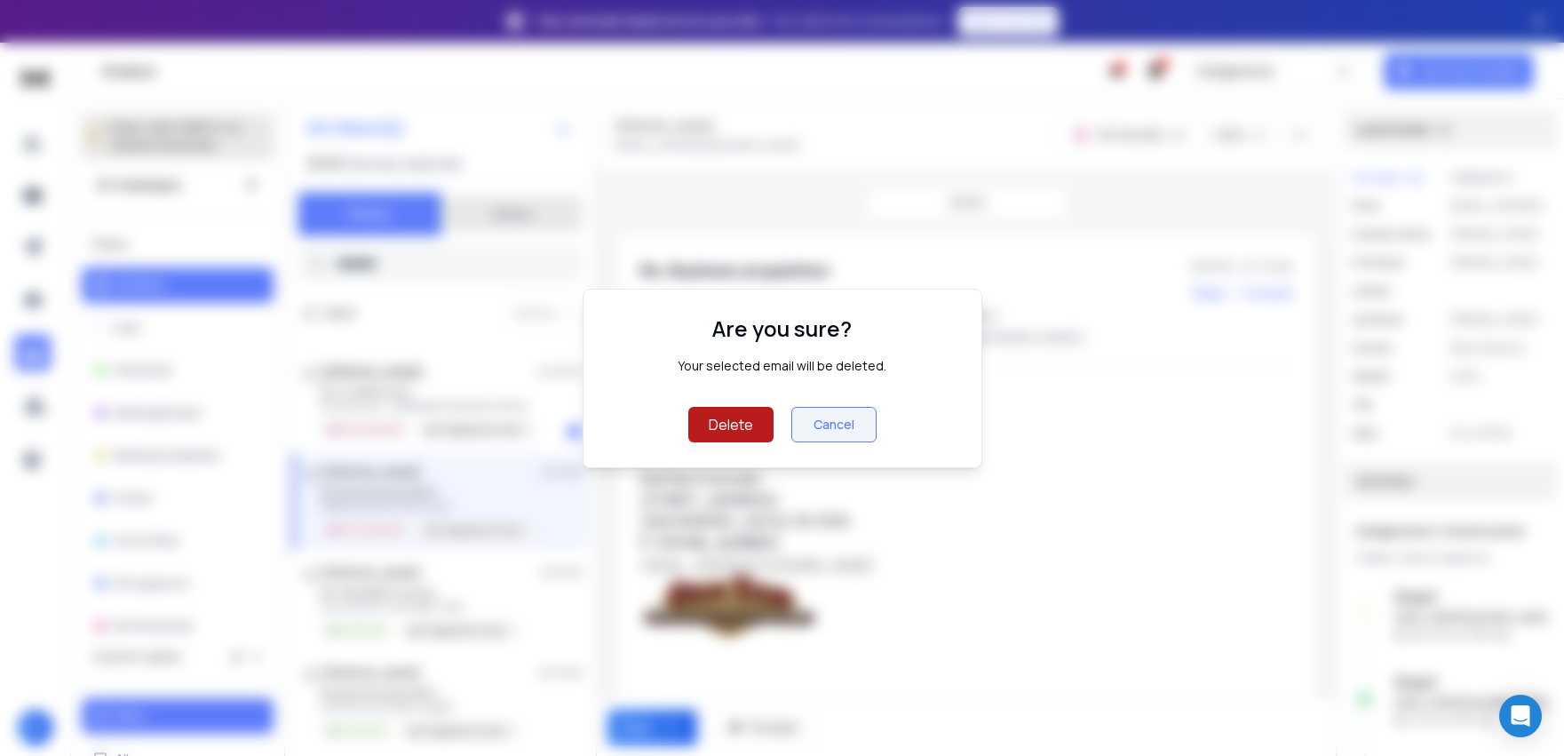
click at [732, 418] on button "Delete" at bounding box center [730, 425] width 85 height 36
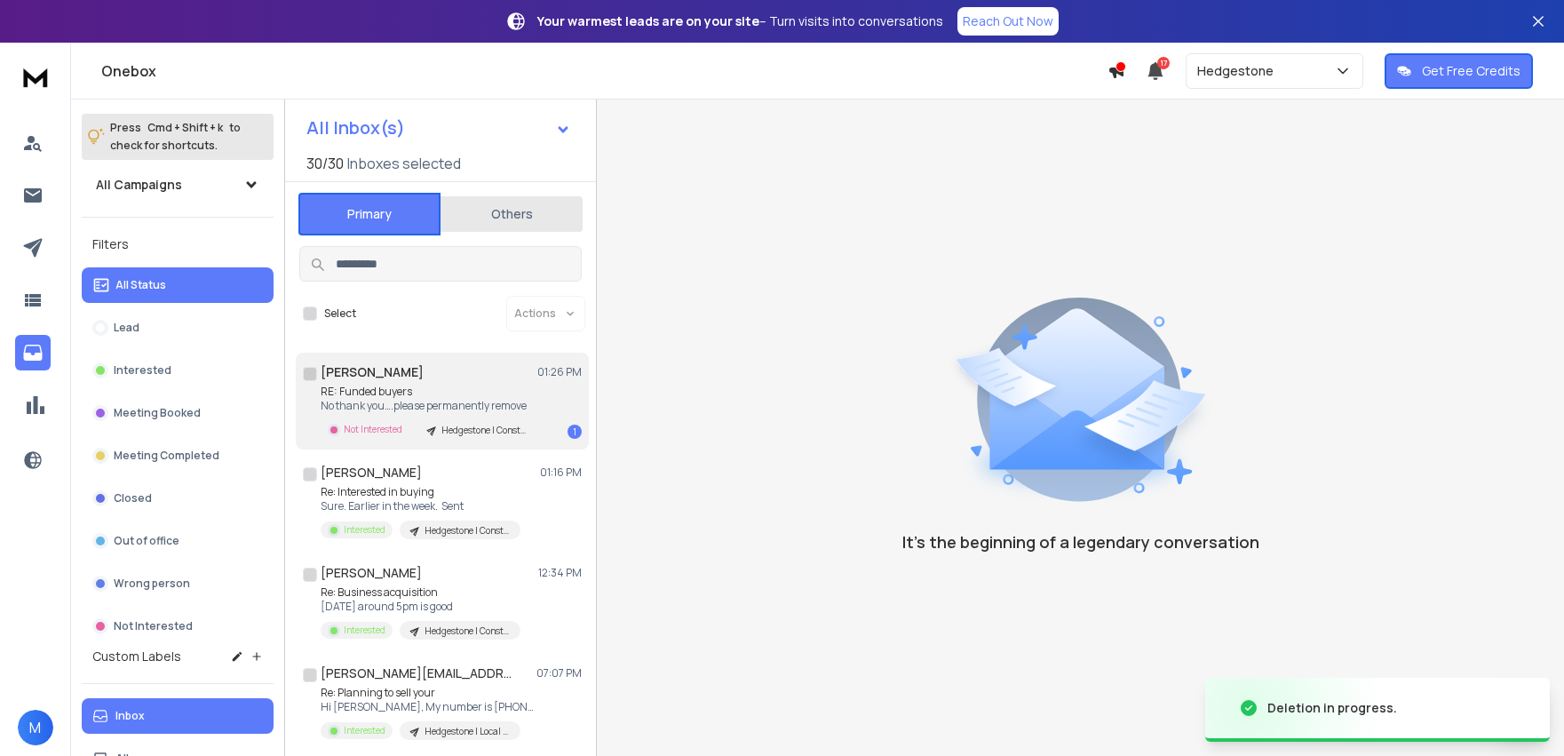
click at [470, 397] on p "RE: Funded buyers" at bounding box center [427, 392] width 213 height 14
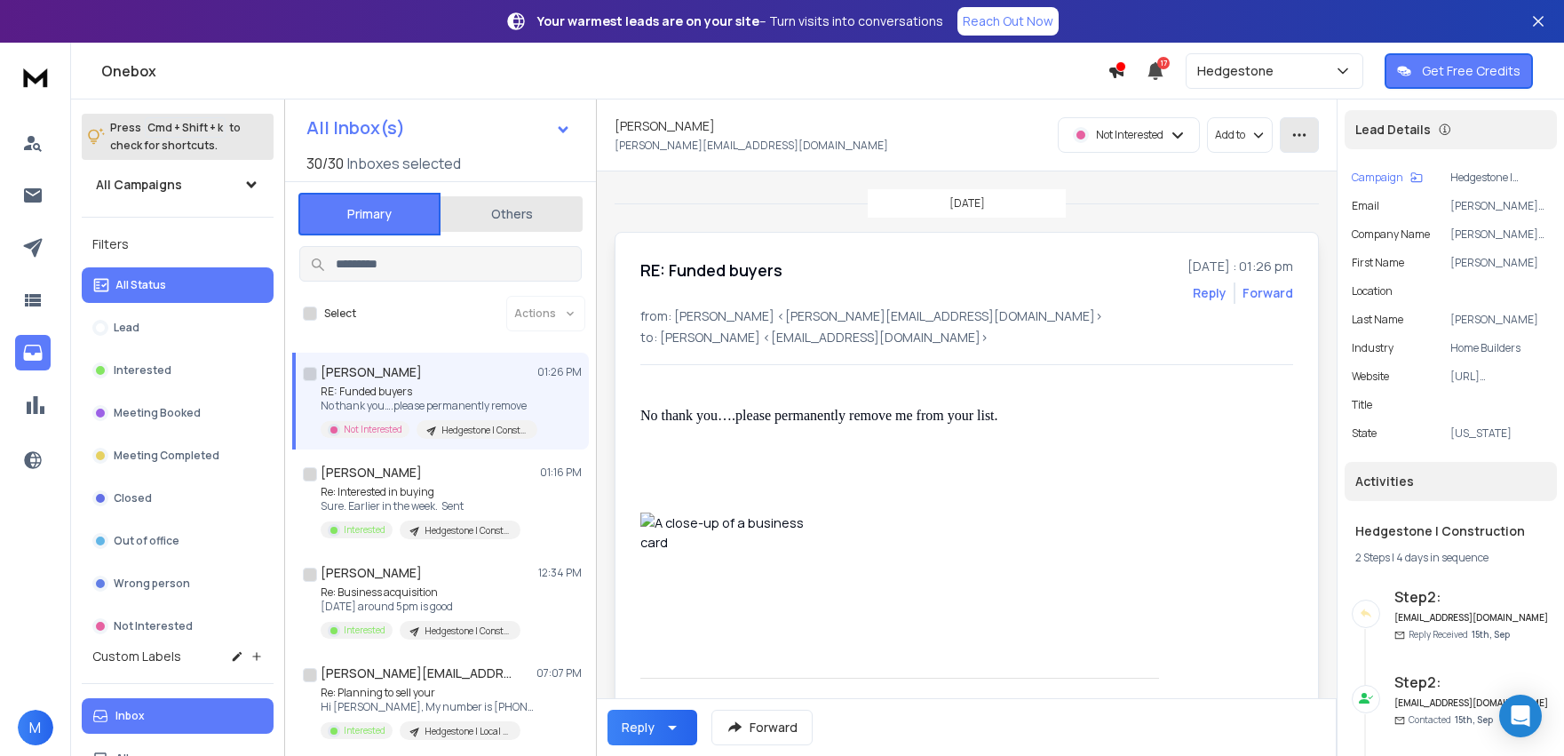
click at [1307, 129] on icon "button" at bounding box center [1299, 135] width 16 height 16
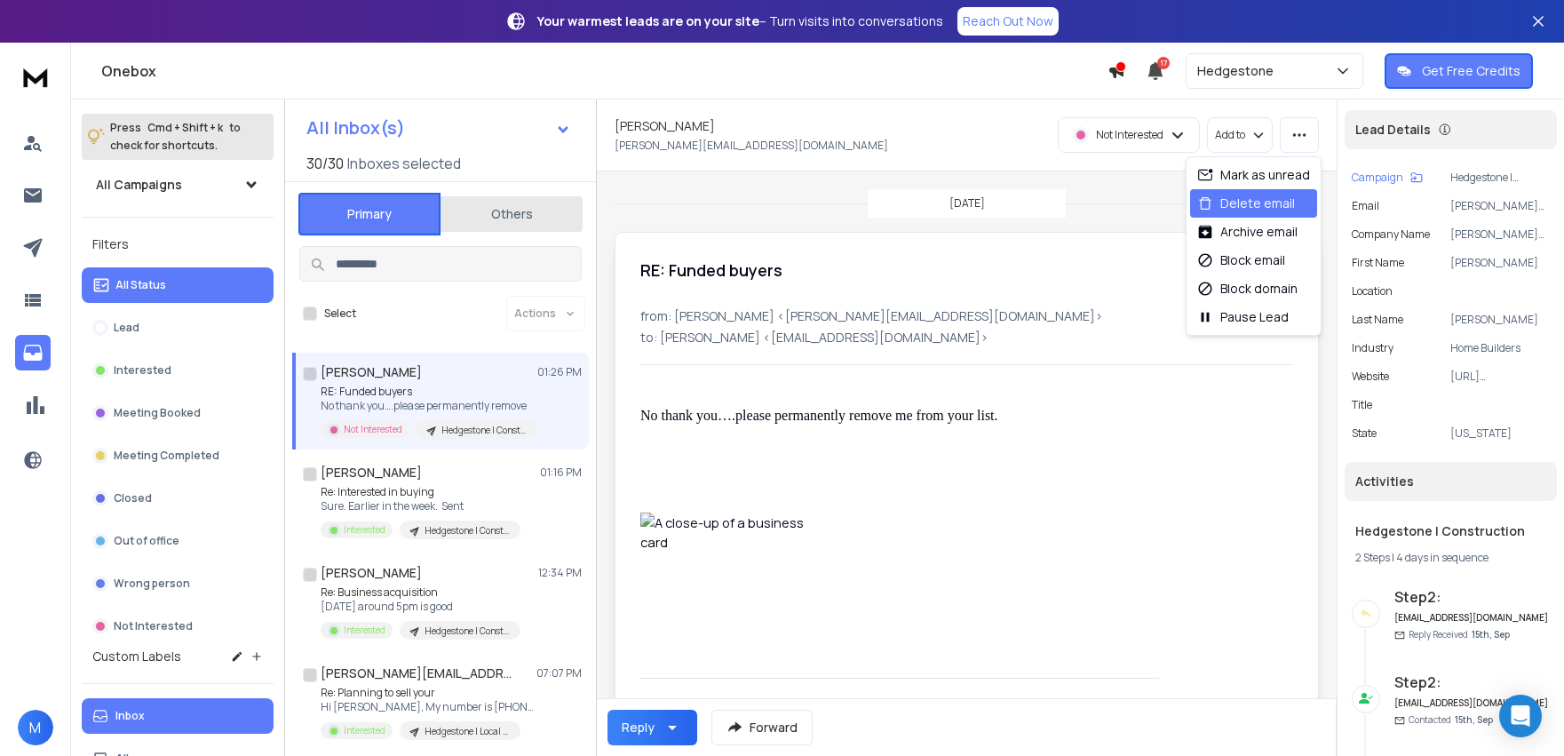
click at [1254, 203] on div "Delete email" at bounding box center [1246, 204] width 98 height 18
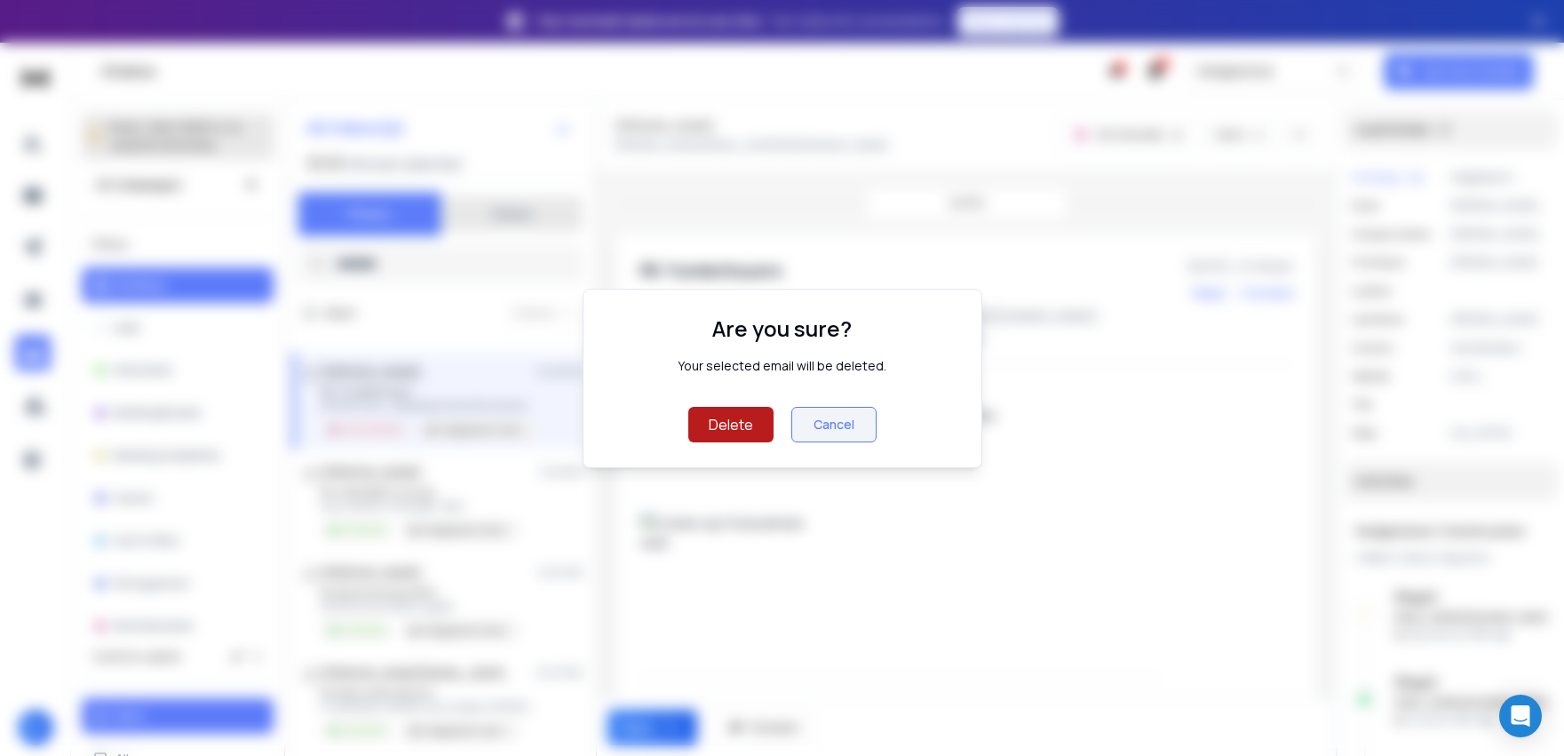
click at [732, 417] on button "Delete" at bounding box center [730, 425] width 85 height 36
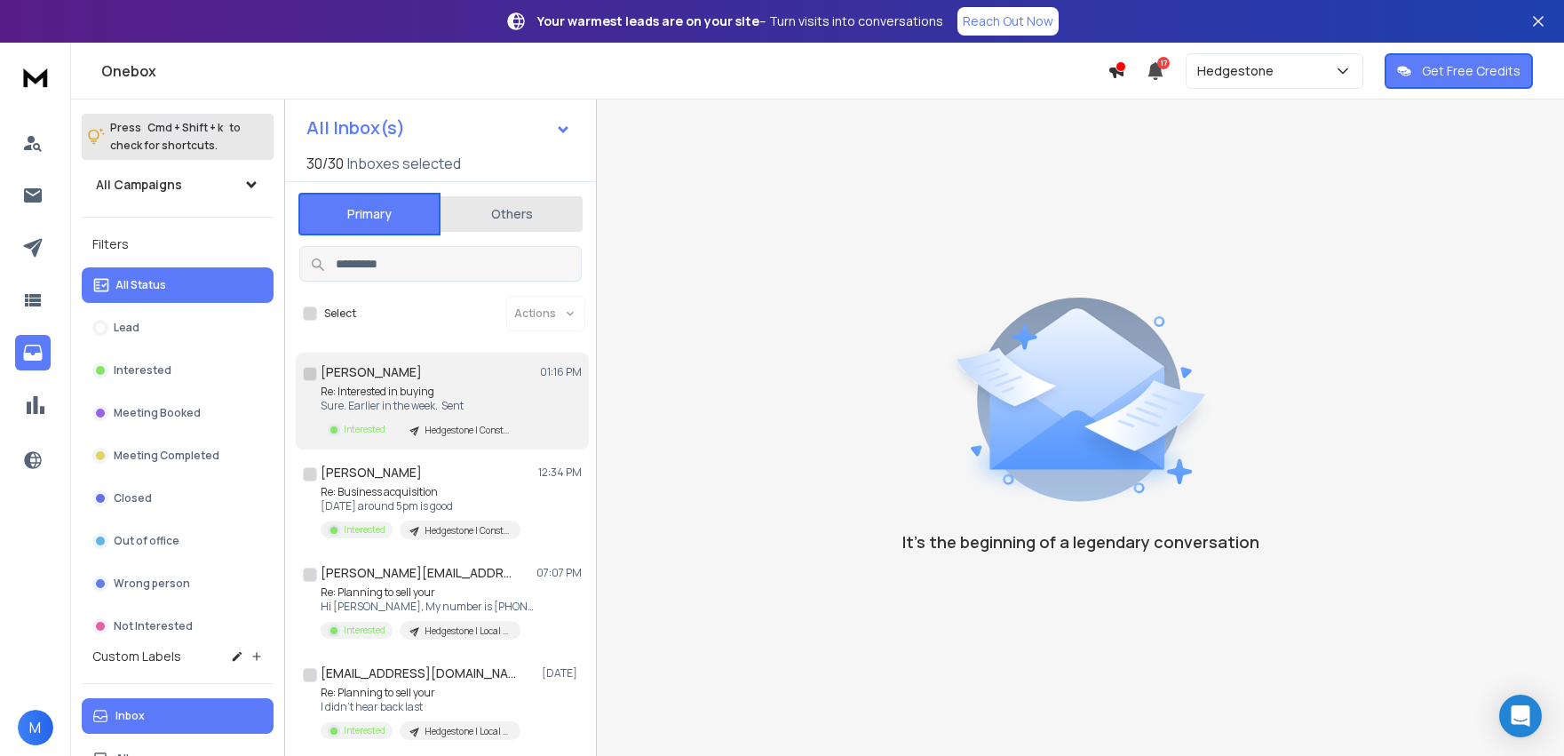
click at [487, 380] on div "[PERSON_NAME] 01:16 PM" at bounding box center [451, 372] width 261 height 18
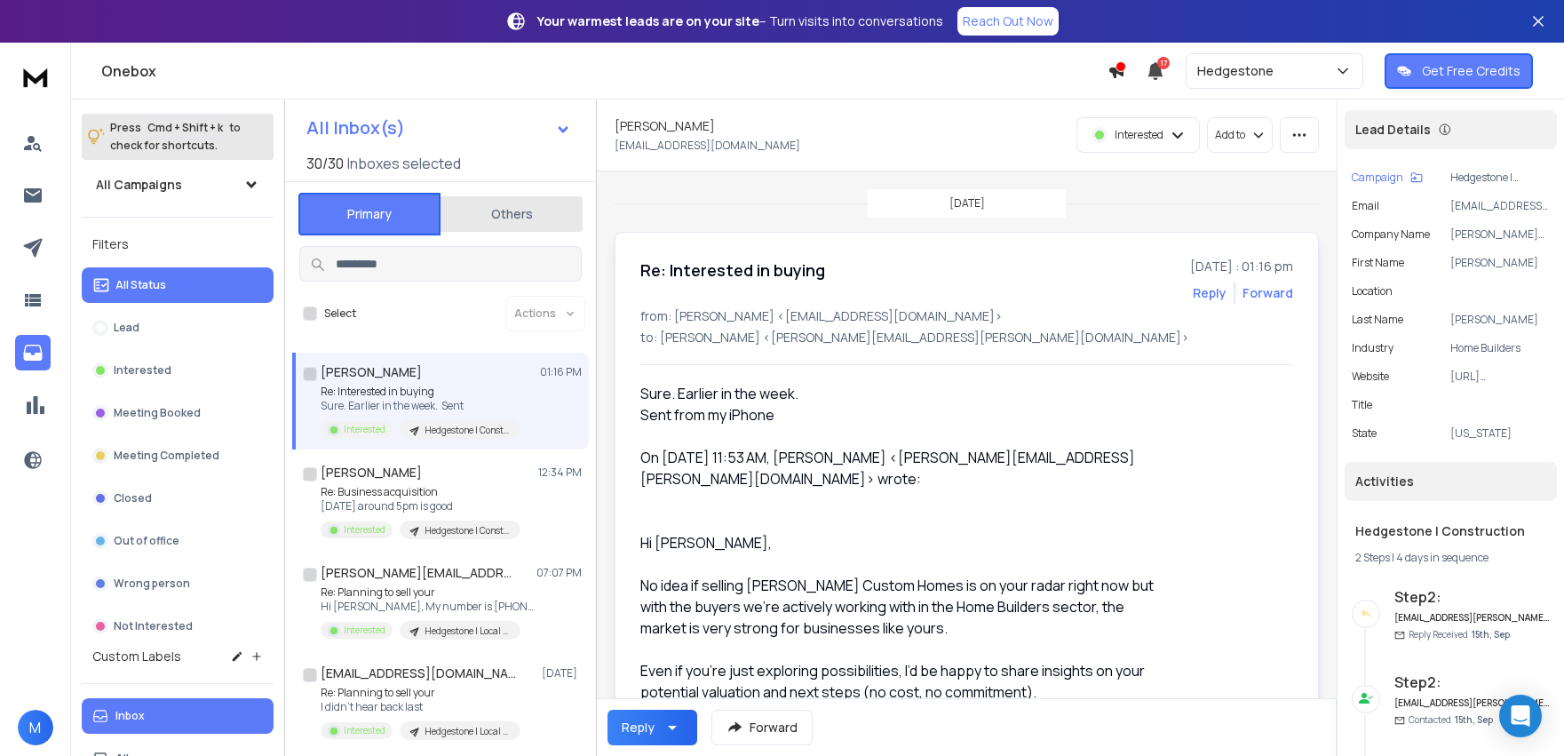
click at [635, 725] on div "Reply" at bounding box center [638, 728] width 33 height 18
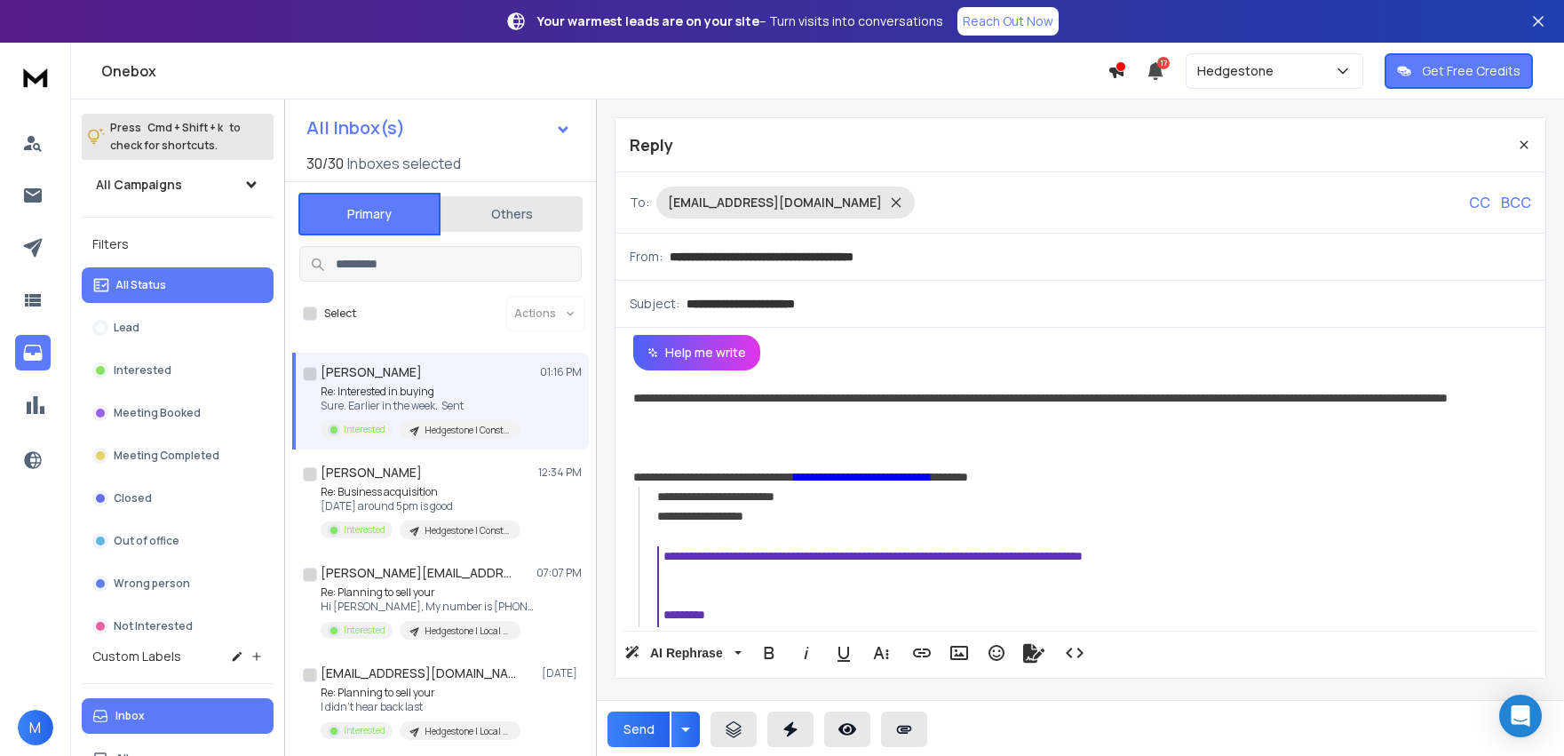
click at [633, 727] on button "Send" at bounding box center [639, 729] width 62 height 36
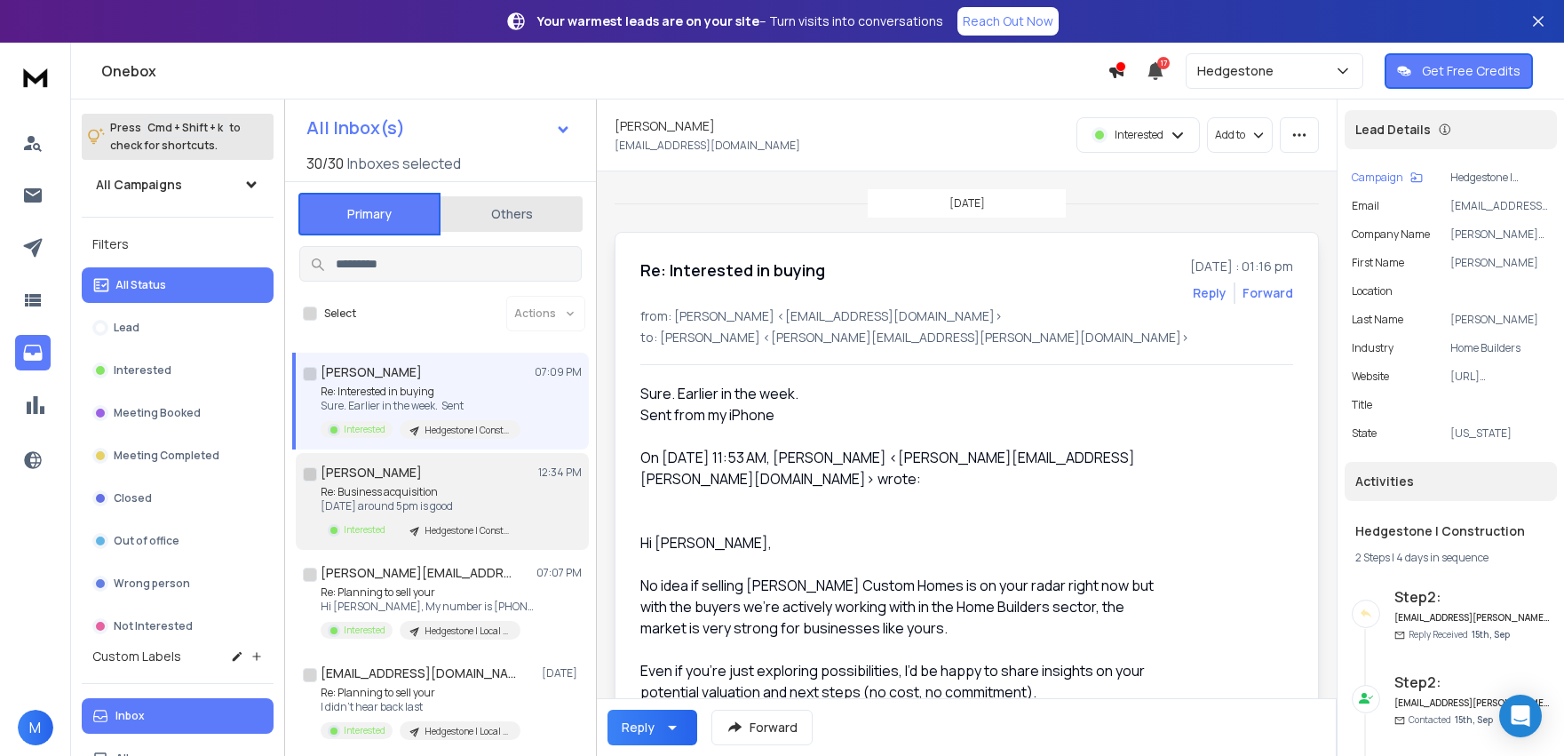
click at [455, 488] on p "Re: Business acquisition" at bounding box center [421, 492] width 200 height 14
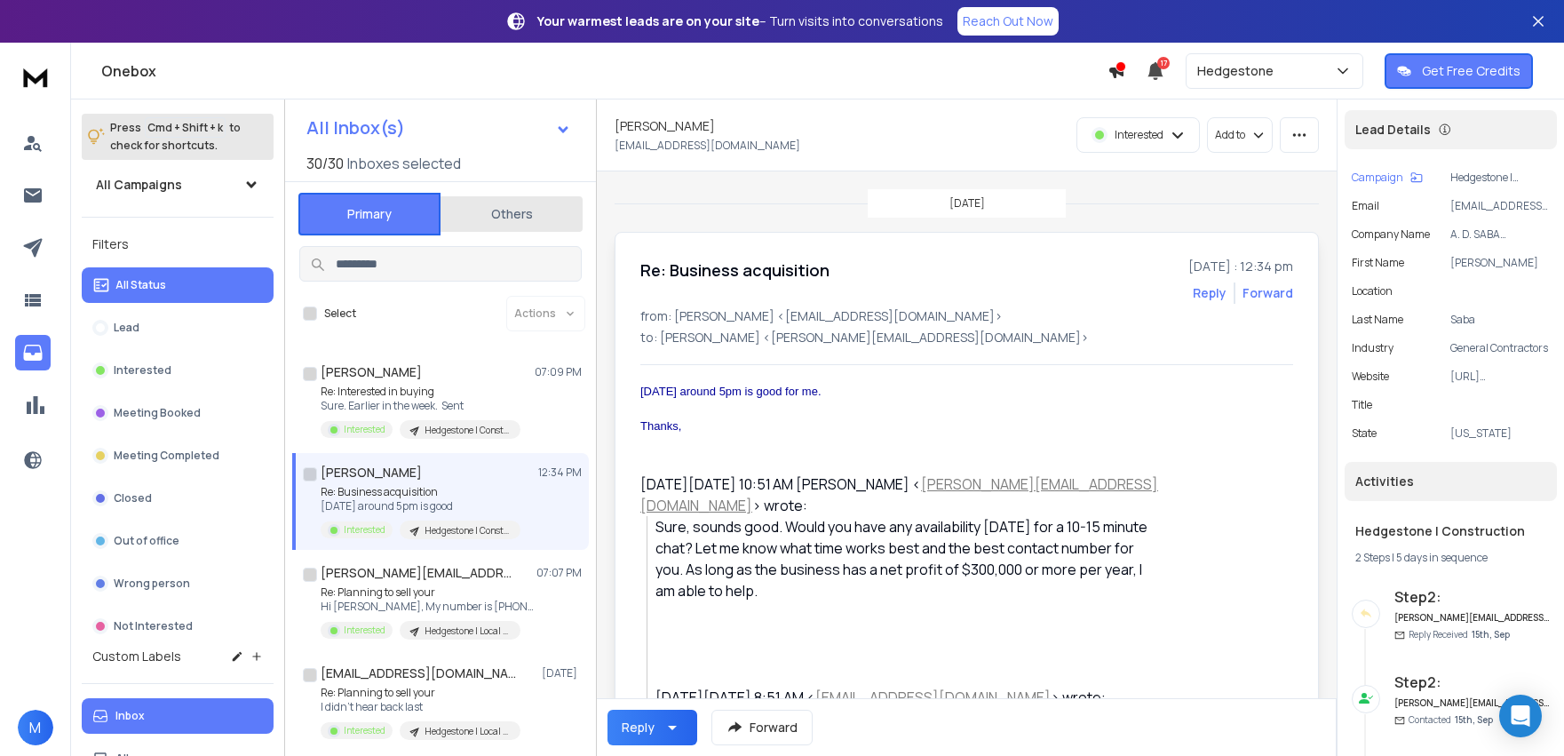
scroll to position [4, 0]
click at [642, 726] on div "Reply" at bounding box center [638, 728] width 33 height 18
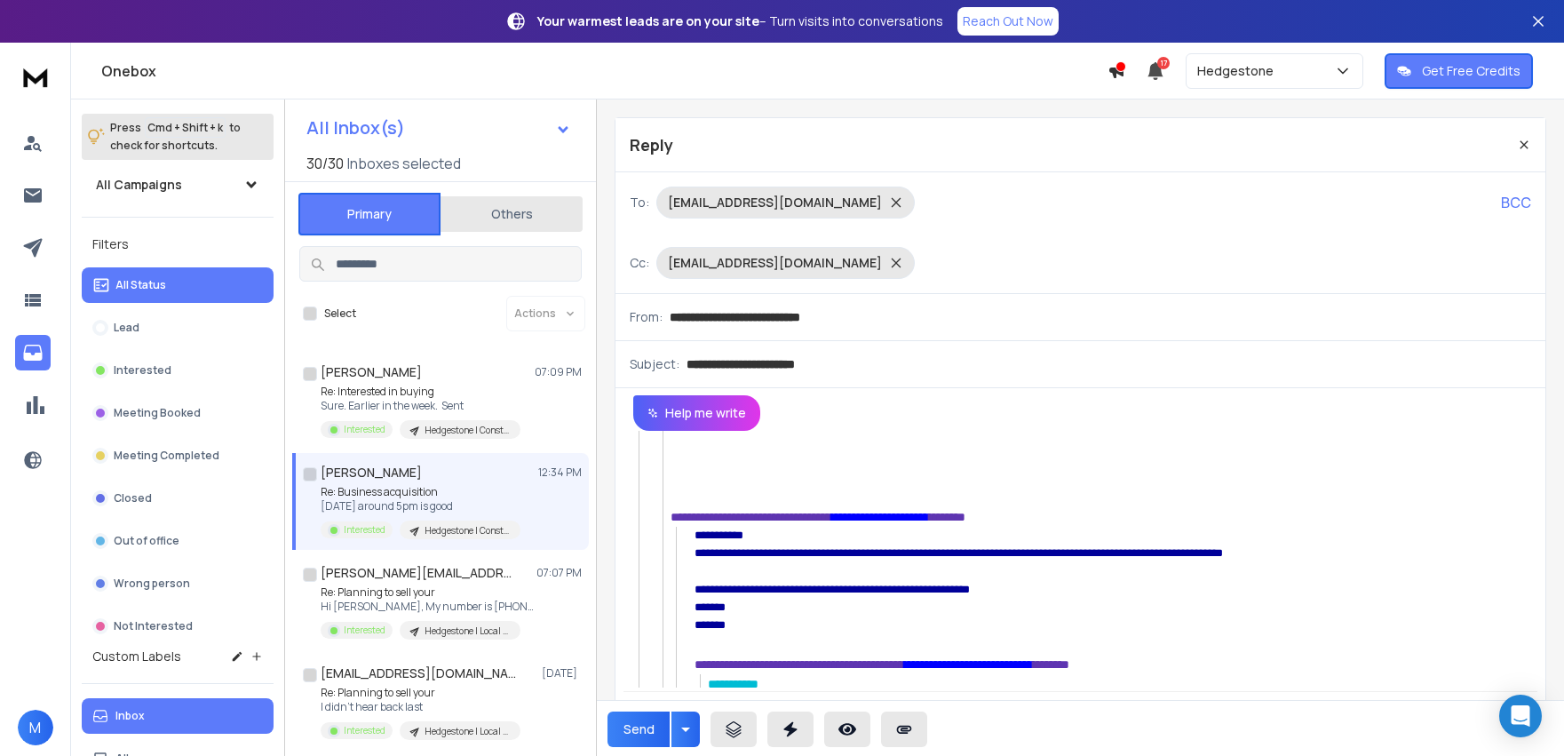
scroll to position [0, 0]
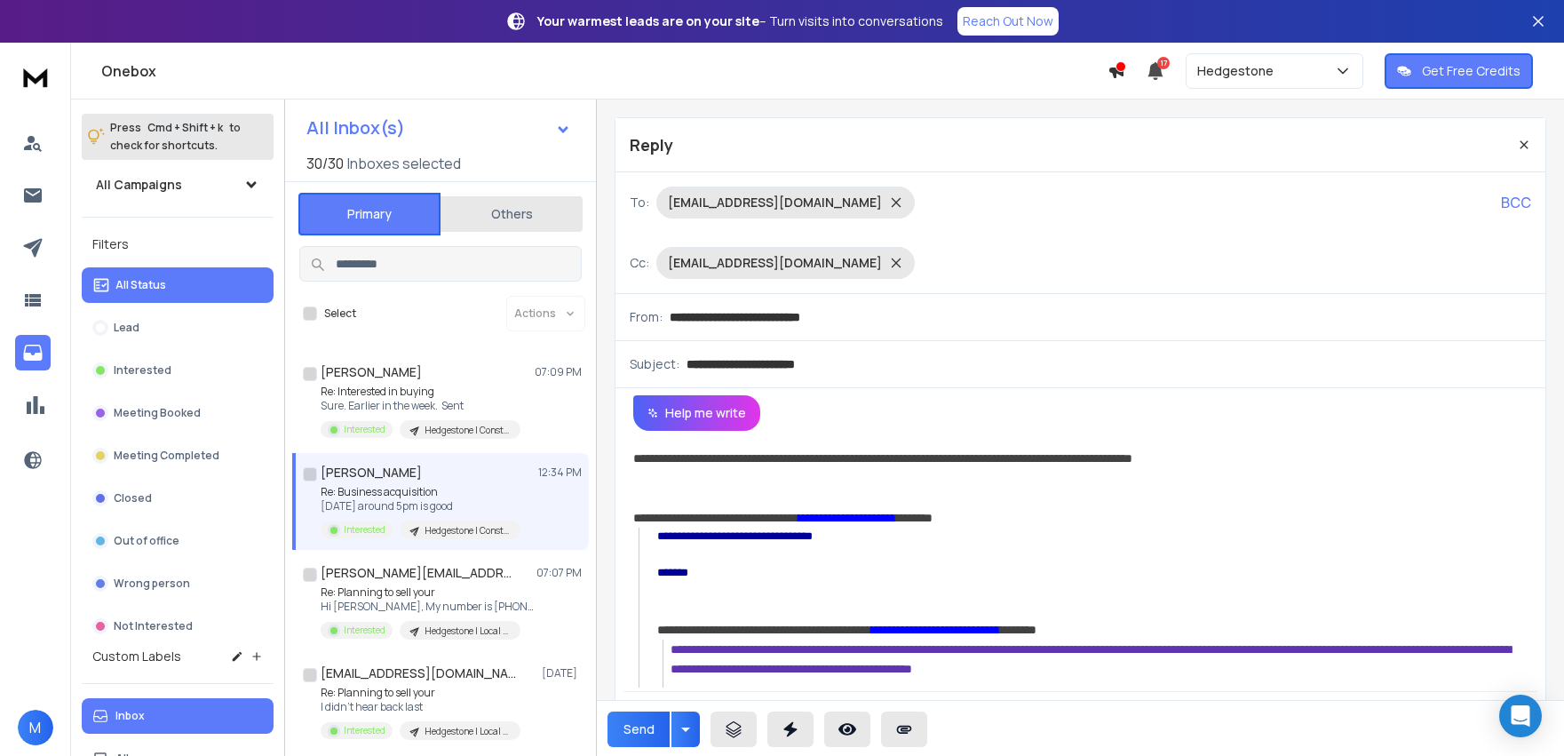
click at [631, 726] on button "Send" at bounding box center [639, 729] width 62 height 36
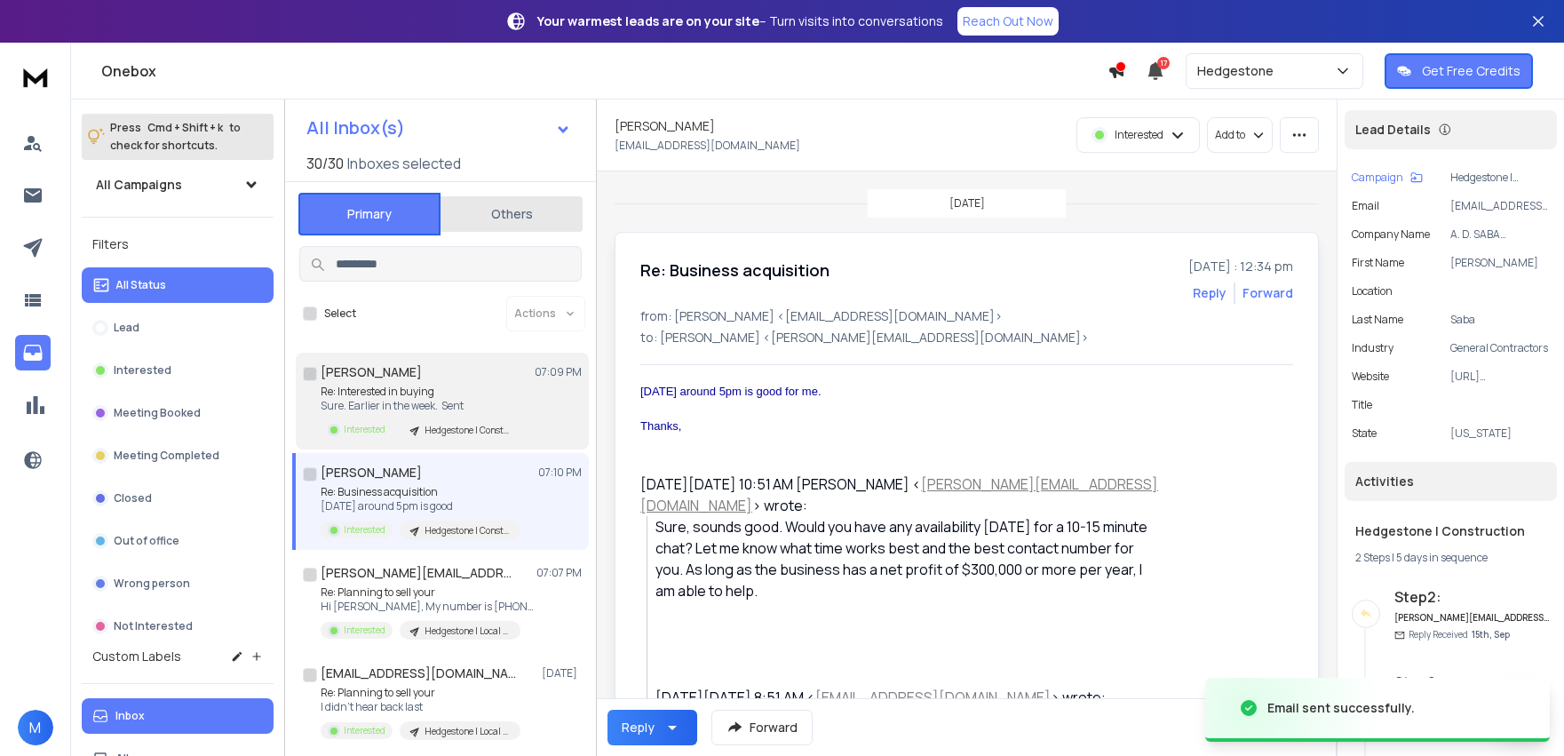
click at [415, 386] on p "Re: Interested in buying" at bounding box center [421, 392] width 200 height 14
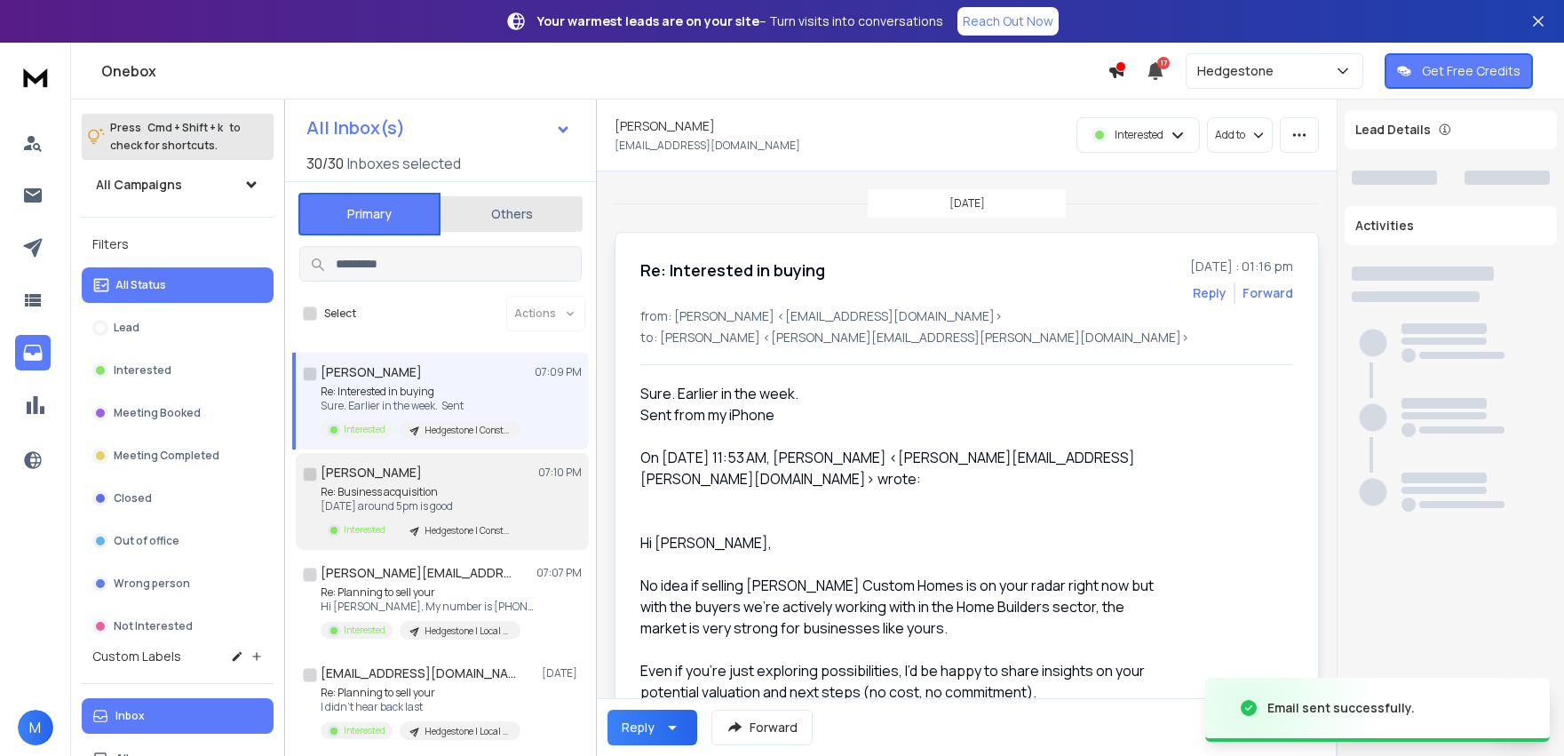
click at [418, 486] on p "Re: Business acquisition" at bounding box center [421, 492] width 200 height 14
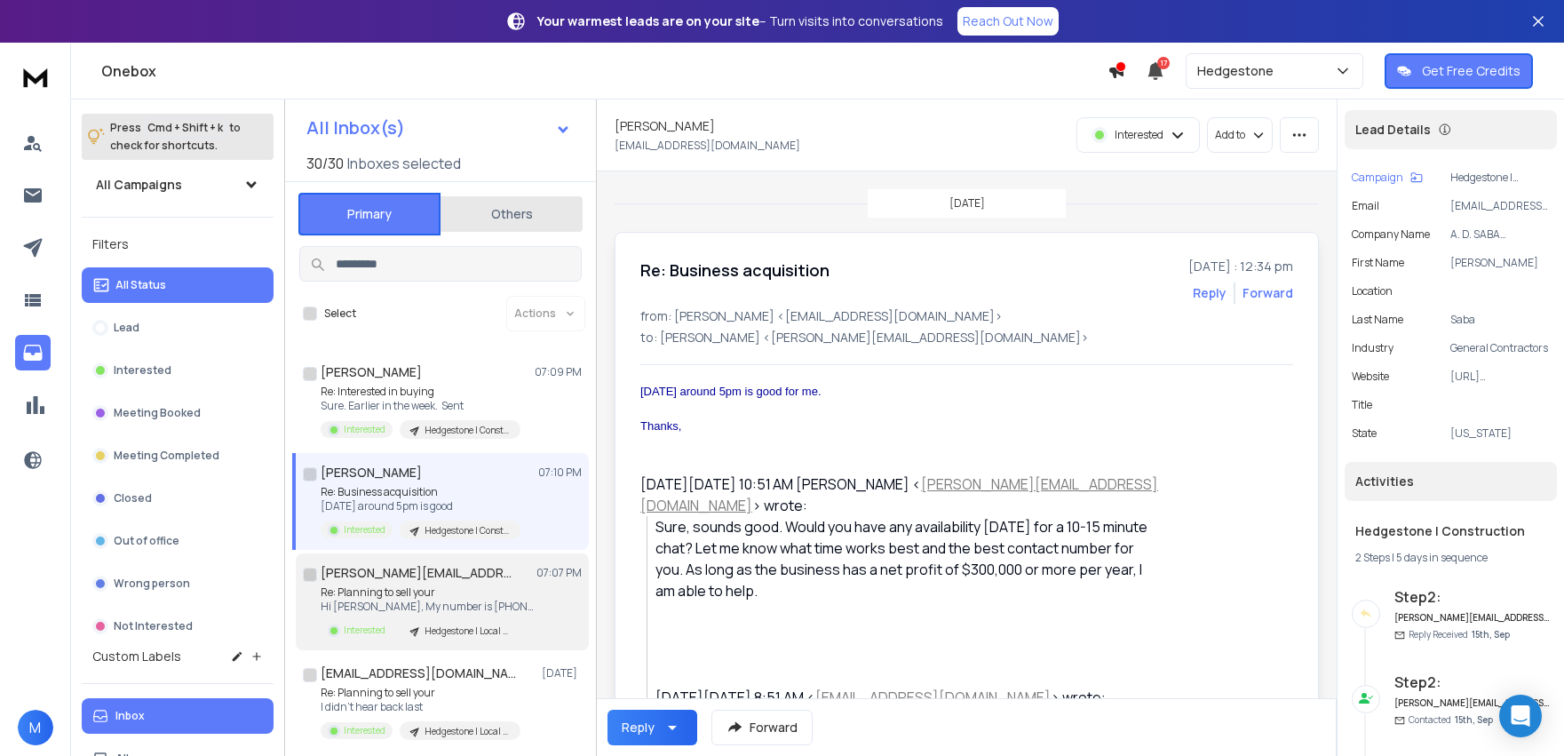
click at [420, 586] on p "Re: Planning to sell your" at bounding box center [427, 592] width 213 height 14
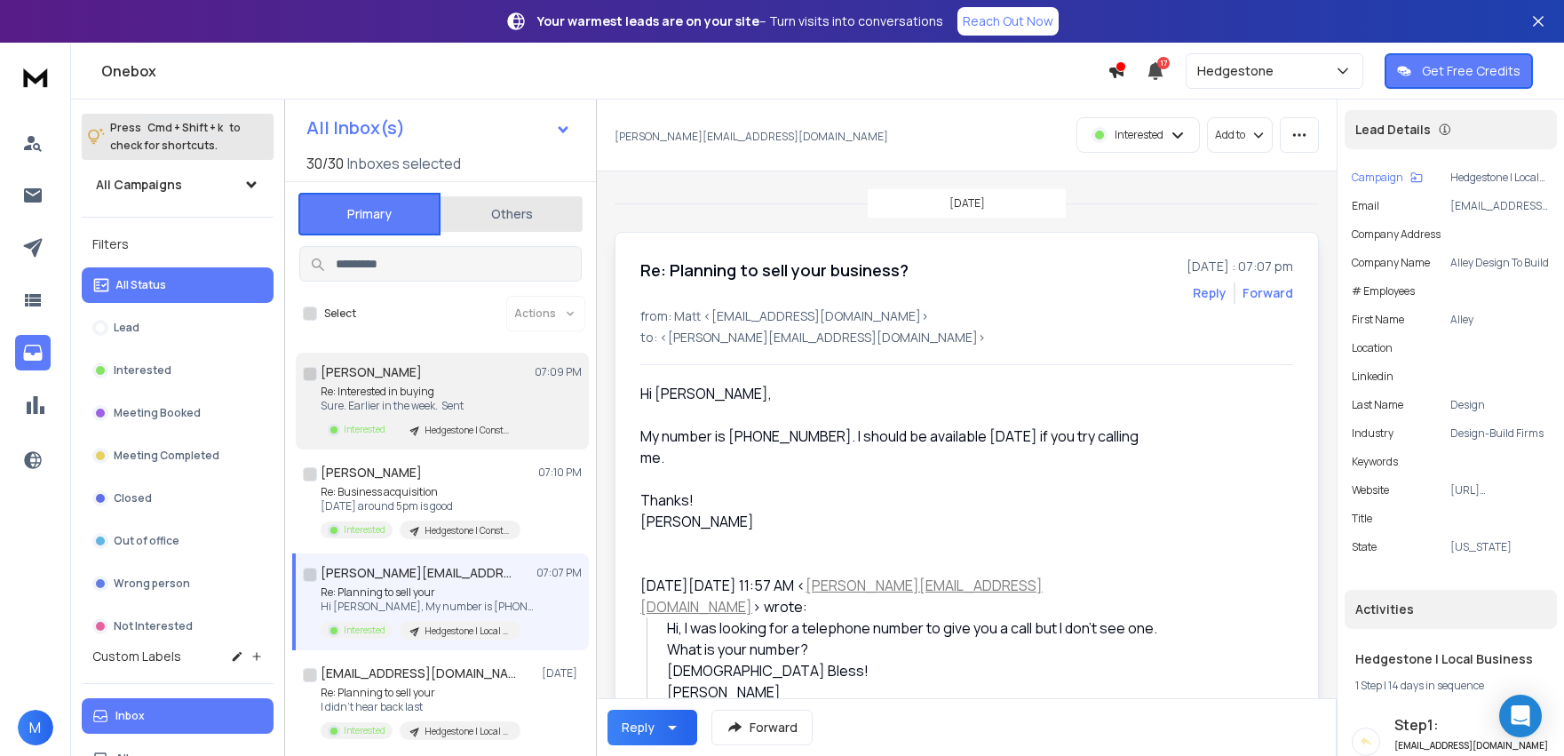
click at [434, 383] on div "[PERSON_NAME] 07:09 PM Re: Interested in buying Sure. Earlier in the week. Sent…" at bounding box center [451, 400] width 261 height 75
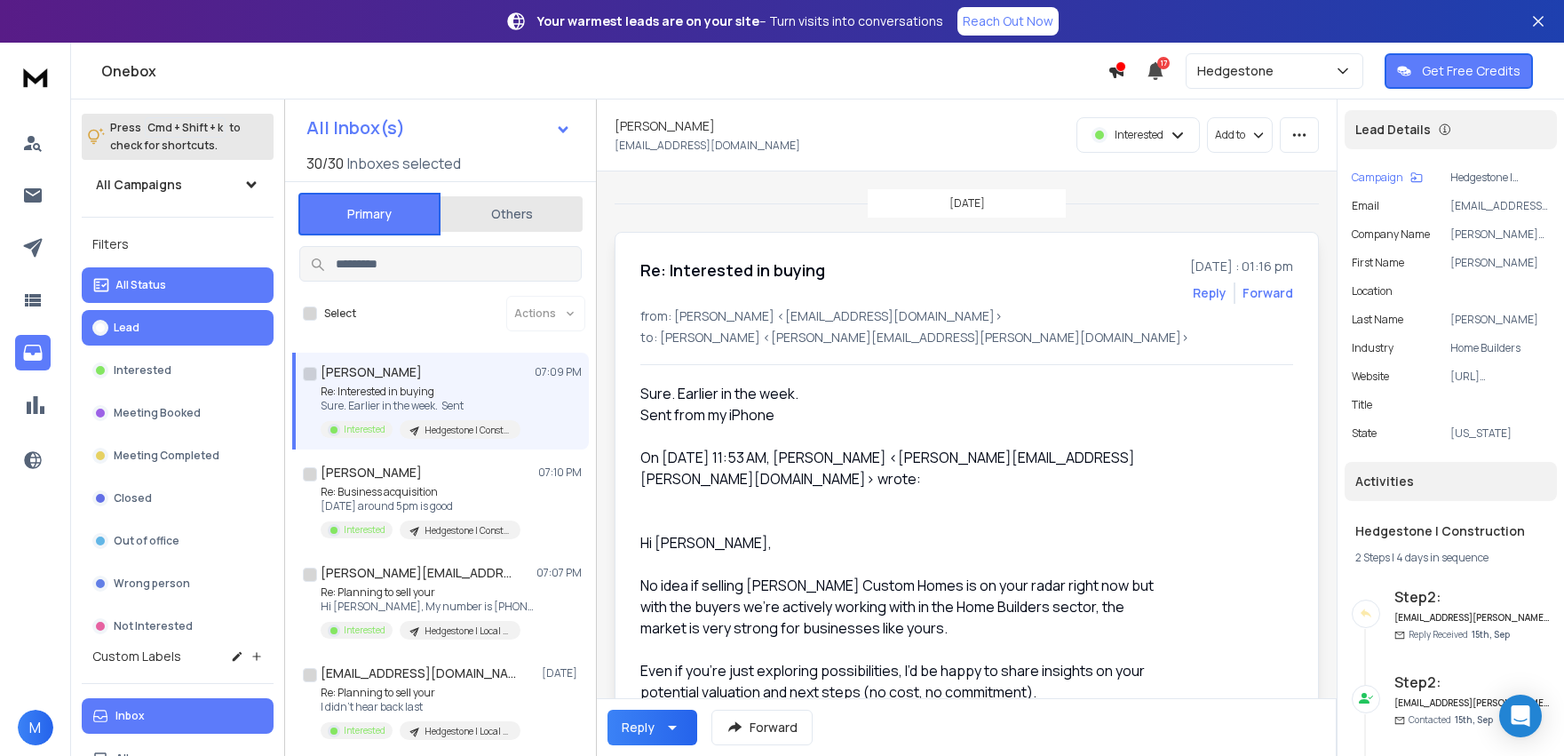
click at [151, 325] on button "Lead" at bounding box center [178, 328] width 192 height 36
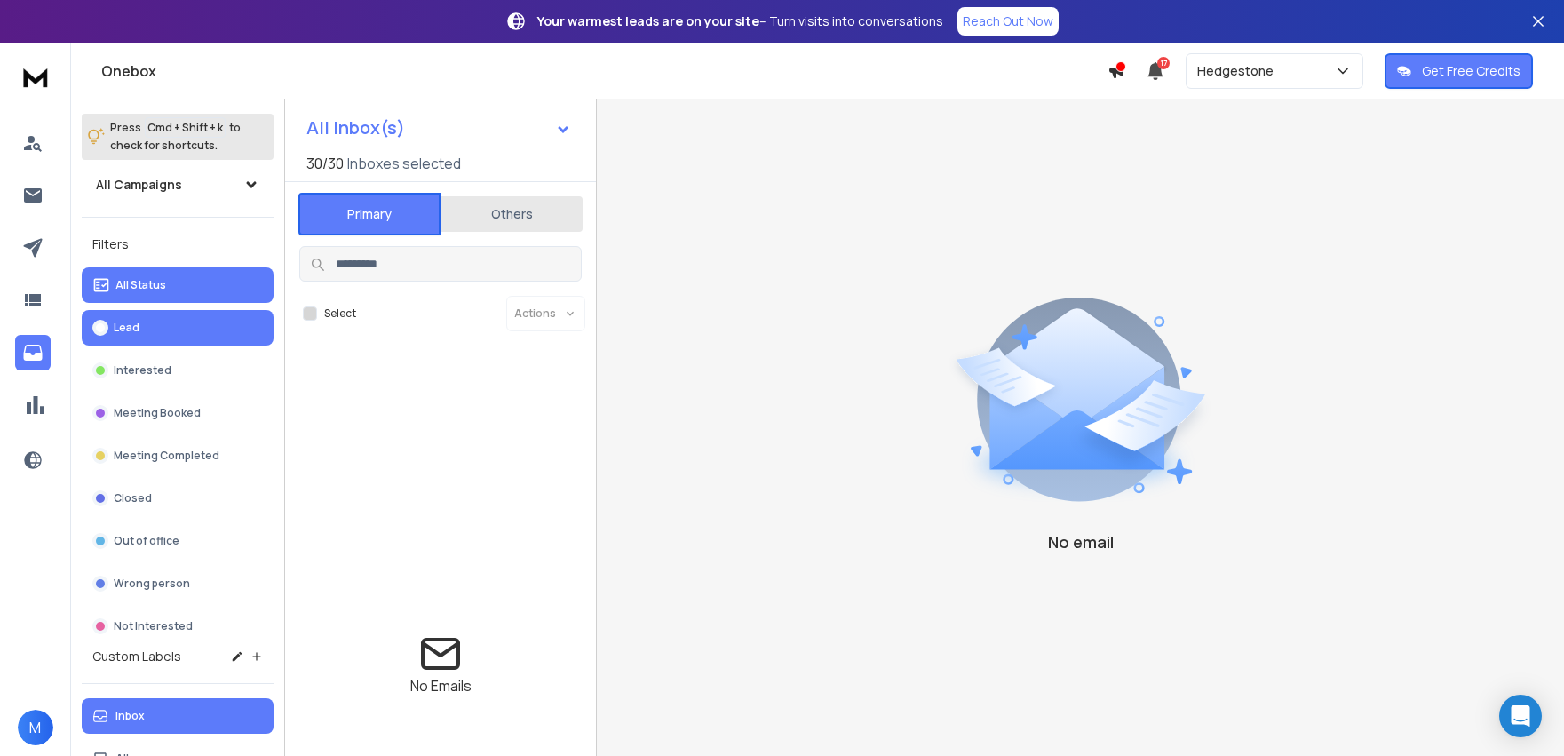
click at [168, 298] on button "All Status" at bounding box center [178, 285] width 192 height 36
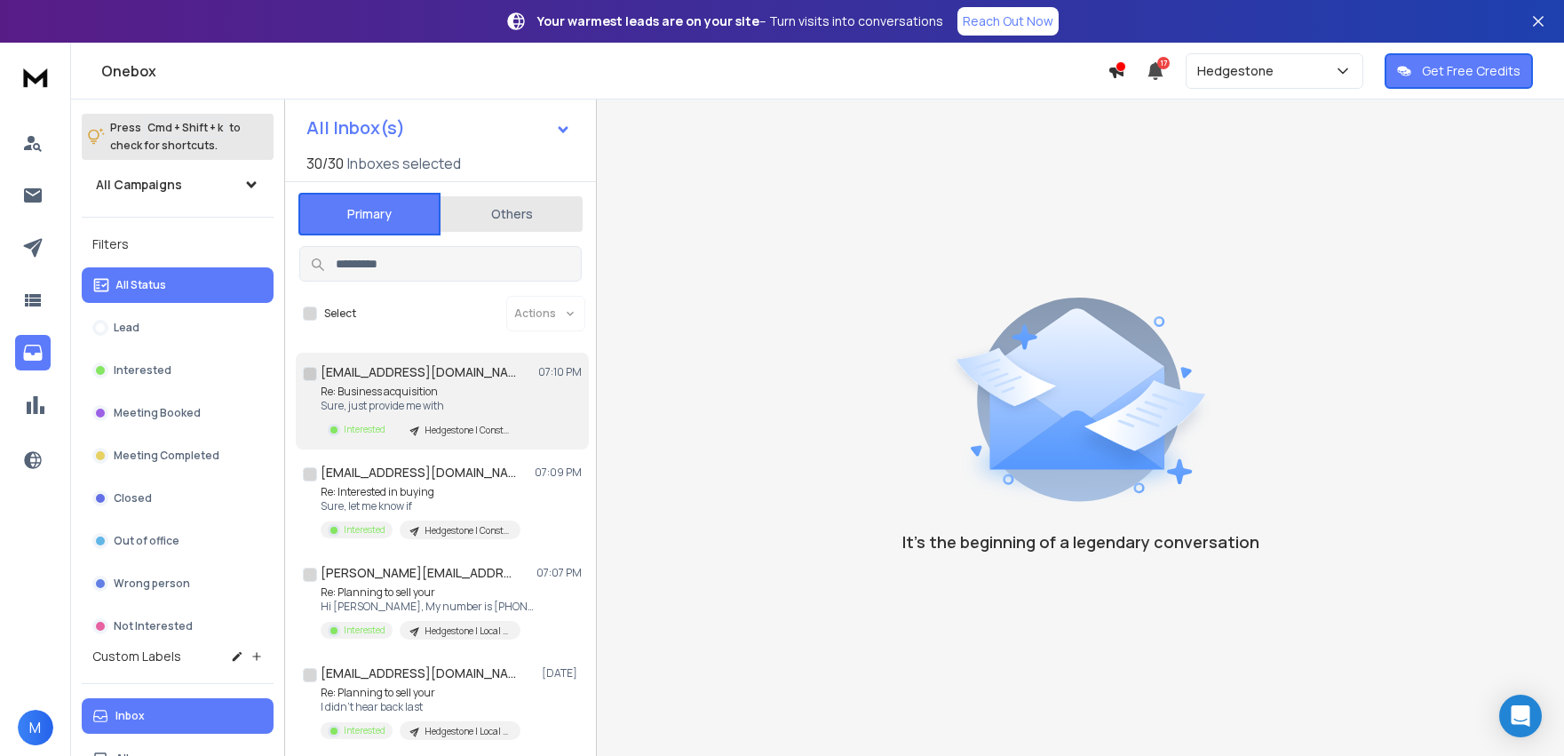
click at [446, 391] on p "Re: Business acquisition" at bounding box center [421, 392] width 200 height 14
